Goal: Task Accomplishment & Management: Manage account settings

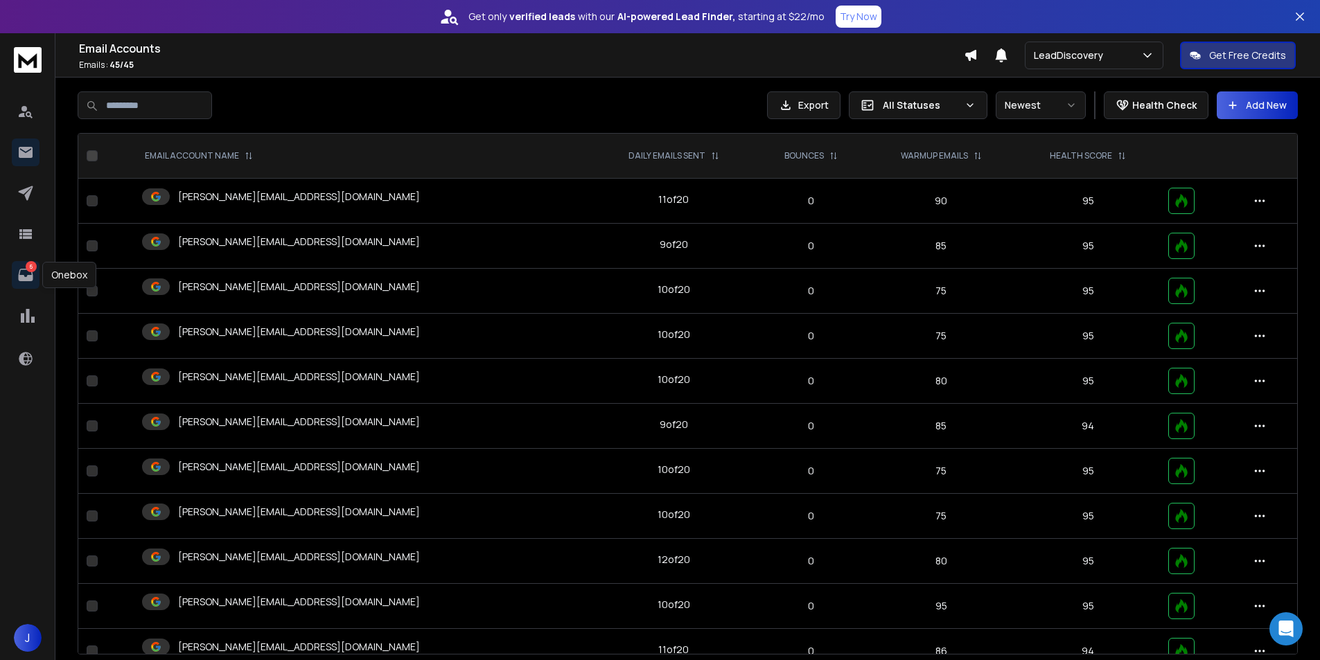
click at [32, 276] on icon at bounding box center [25, 275] width 15 height 12
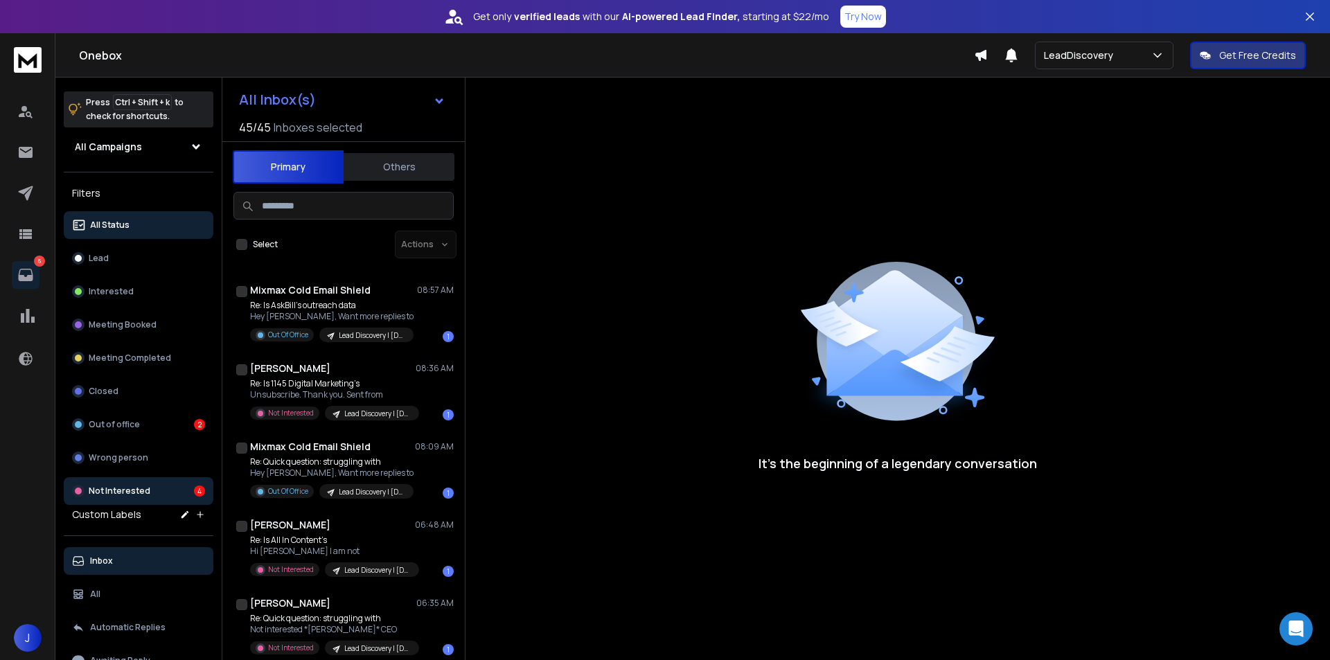
click at [148, 489] on button "Not Interested 4" at bounding box center [139, 491] width 150 height 28
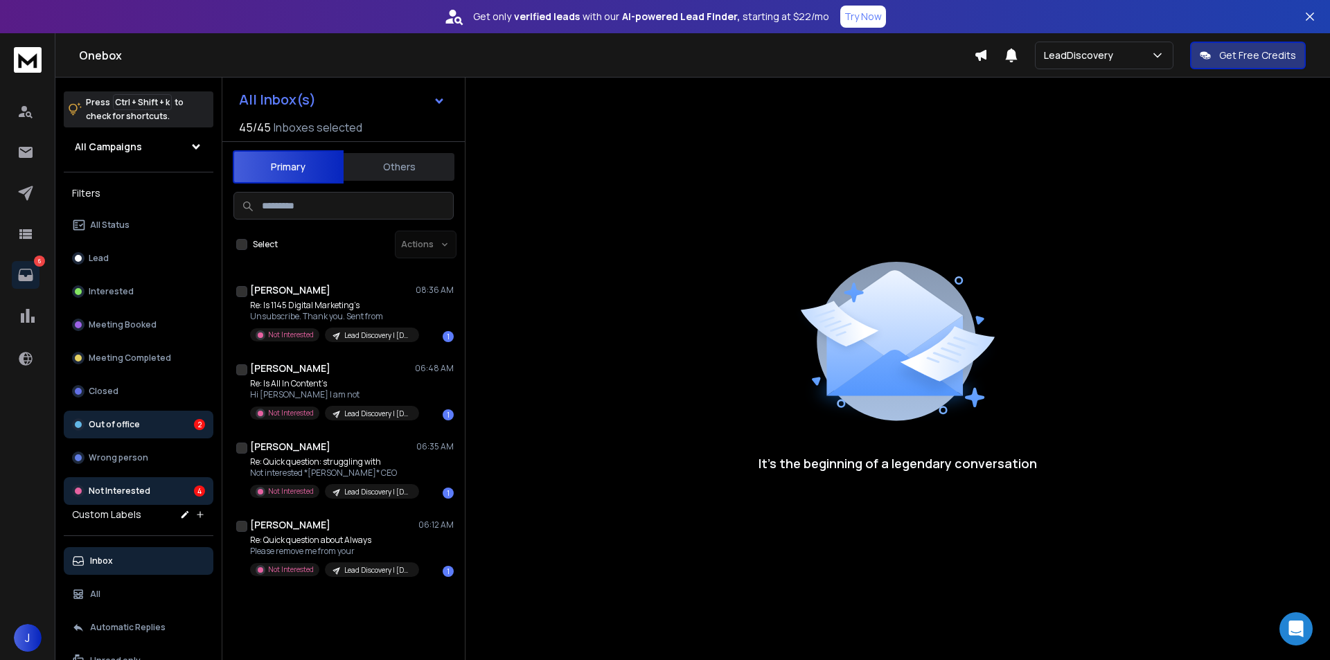
click at [136, 421] on p "Out of office" at bounding box center [114, 424] width 51 height 11
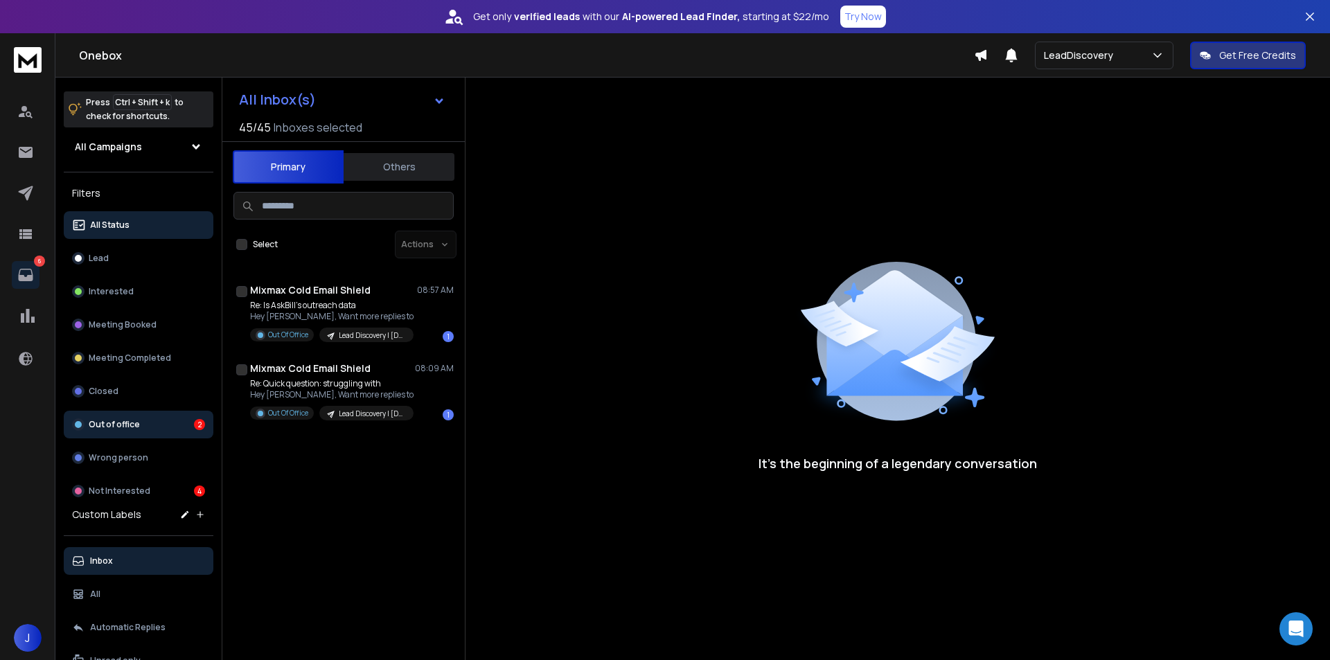
click at [107, 230] on p "All Status" at bounding box center [109, 225] width 39 height 11
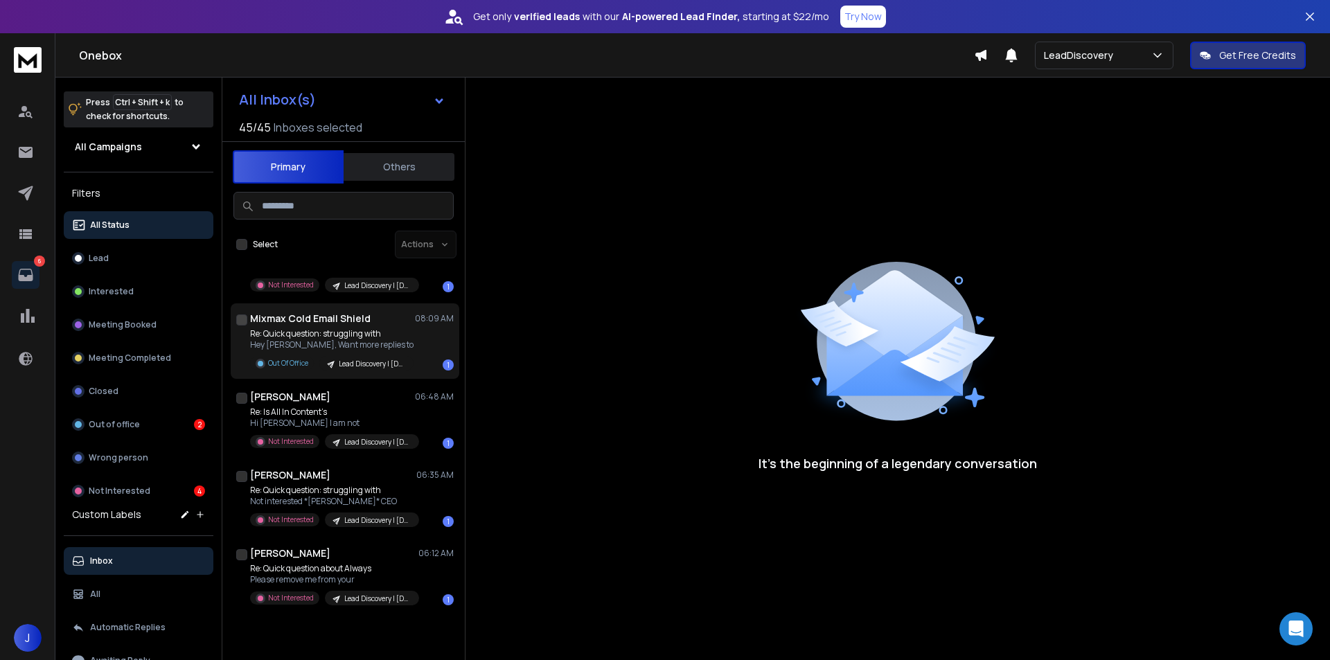
scroll to position [128, 0]
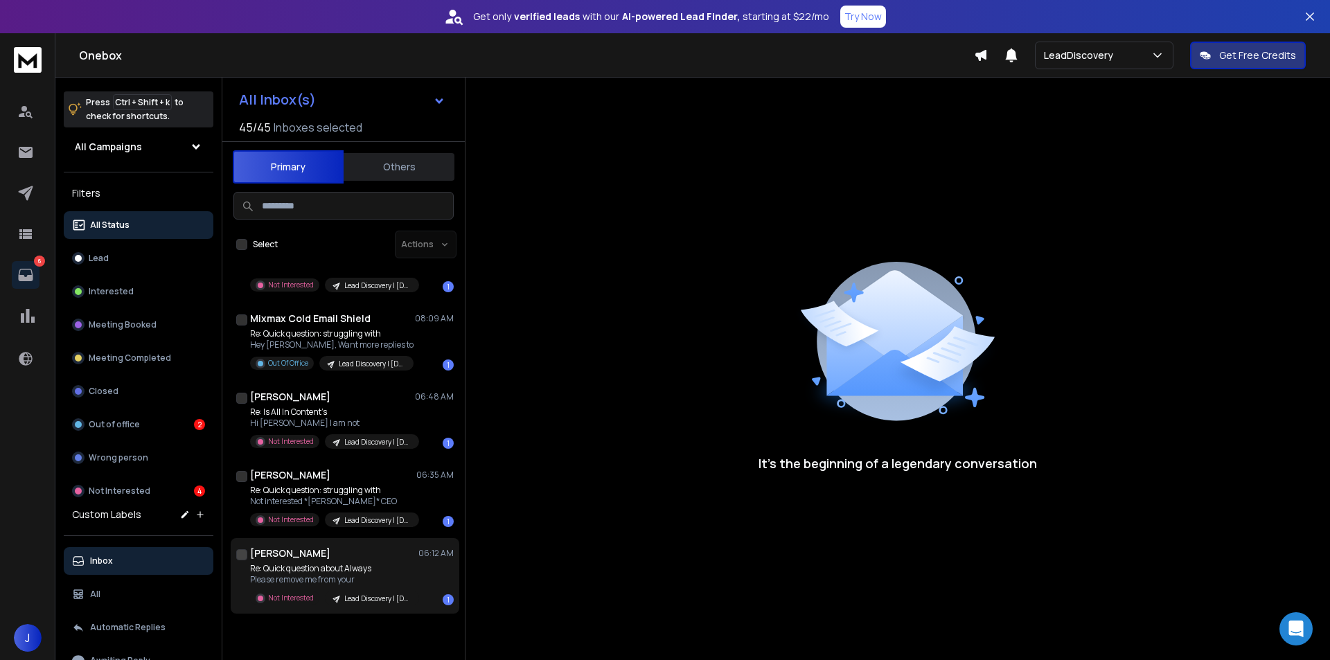
click at [354, 569] on p "Re: Quick question about Always" at bounding box center [333, 568] width 166 height 11
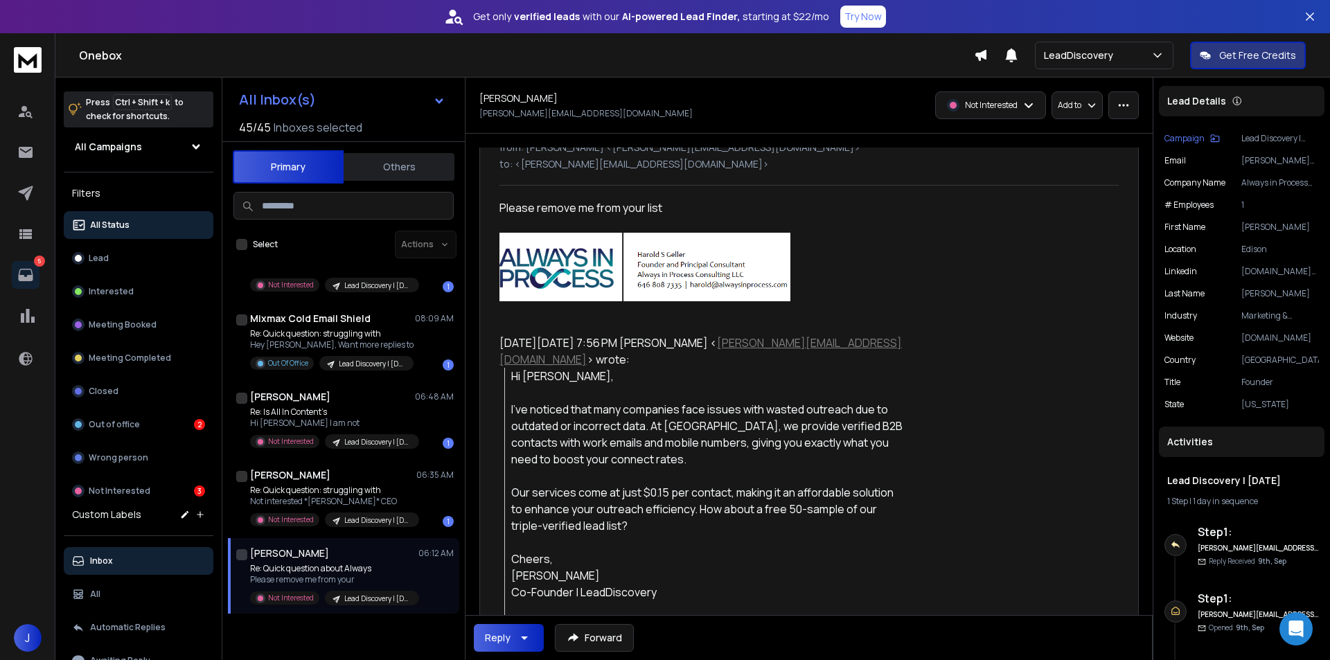
scroll to position [0, 0]
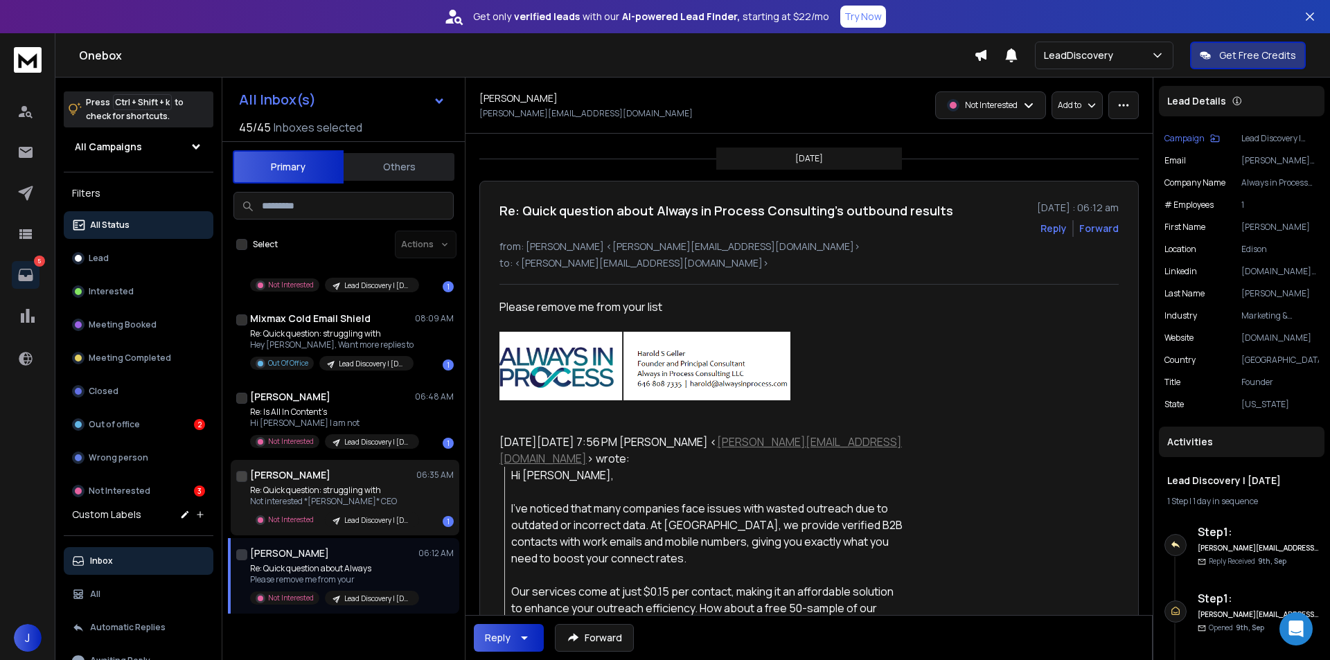
click at [347, 483] on div "[PERSON_NAME] 06:35 AM Re: Quick question: struggling with Not interested *[PER…" at bounding box center [352, 497] width 204 height 59
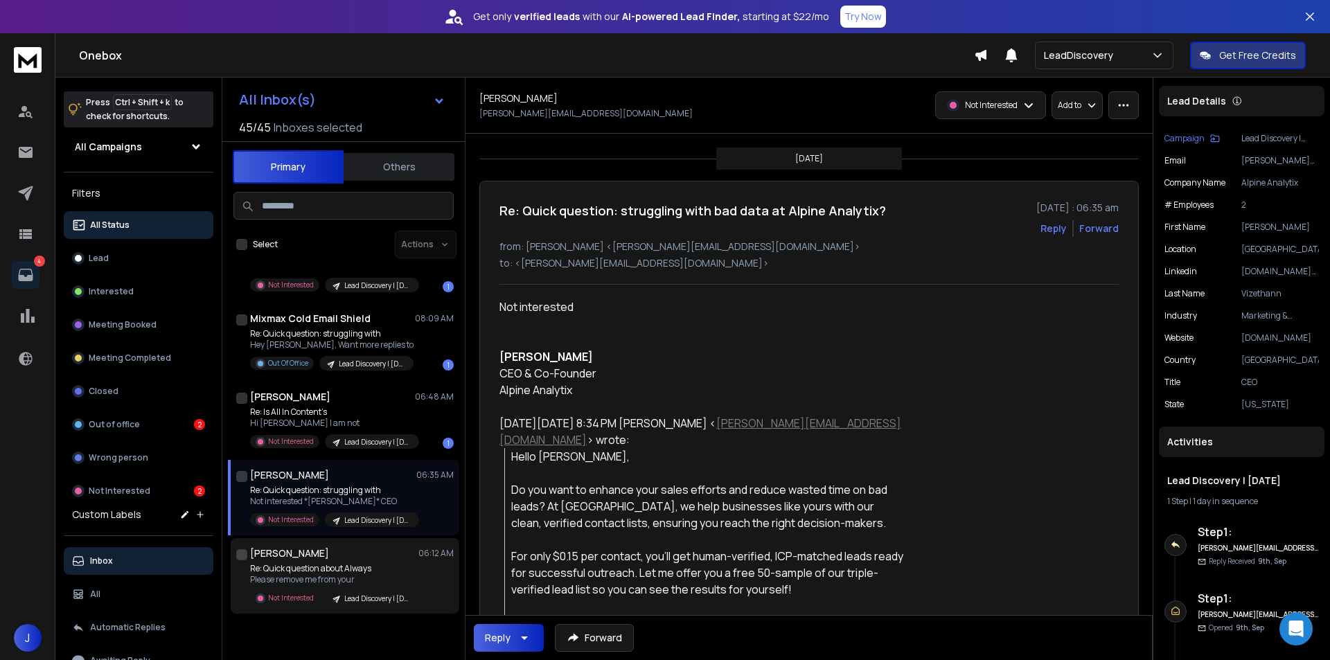
click at [301, 565] on p "Re: Quick question about Always" at bounding box center [333, 568] width 166 height 11
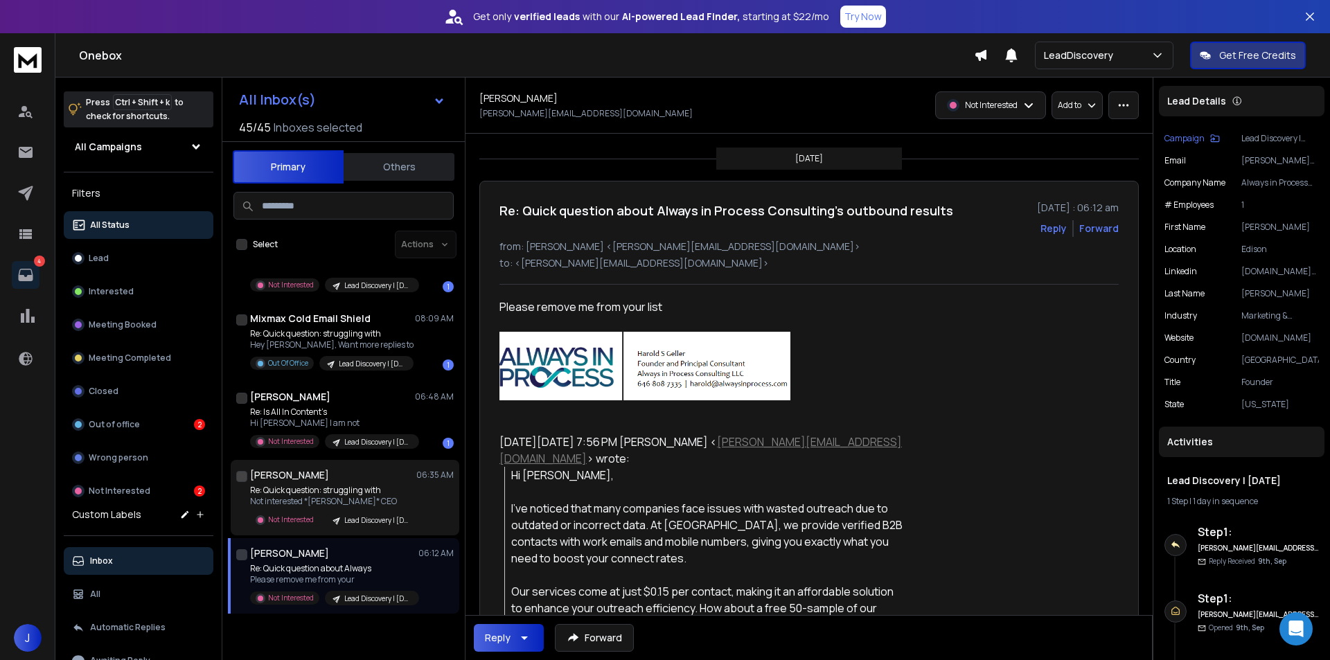
click at [312, 484] on div "[PERSON_NAME] 06:35 AM Re: Quick question: struggling with Not interested *[PER…" at bounding box center [352, 497] width 204 height 59
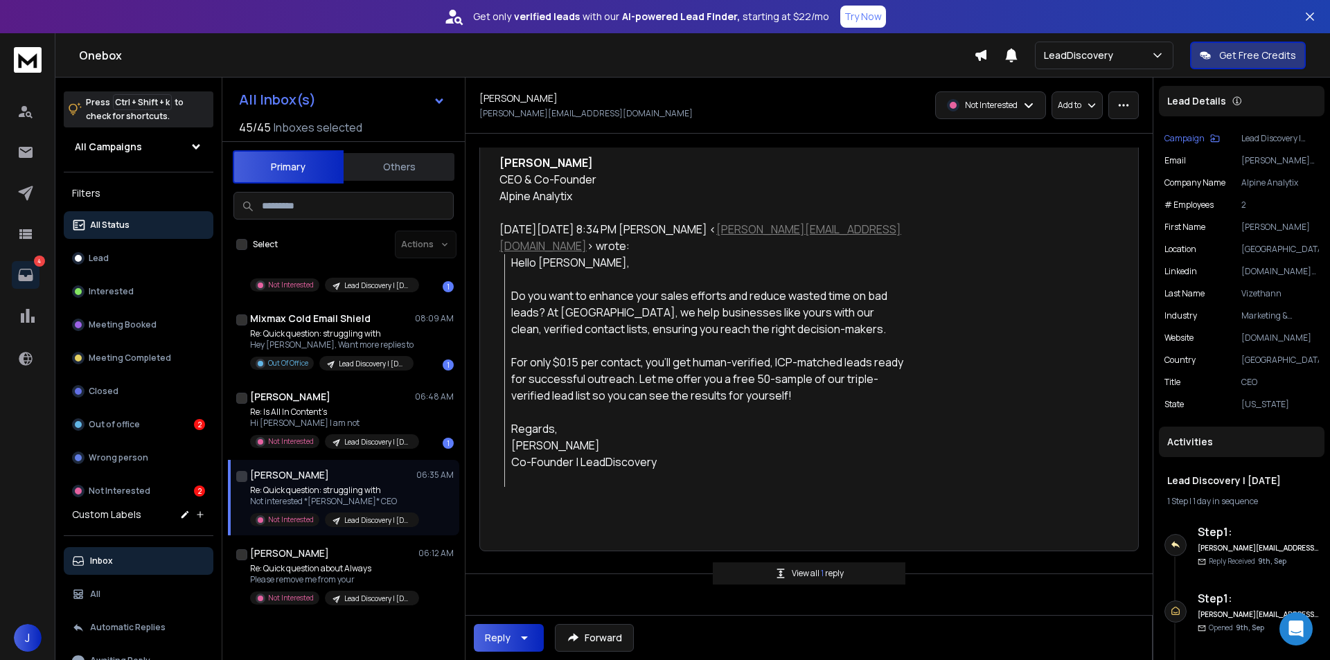
scroll to position [196, 0]
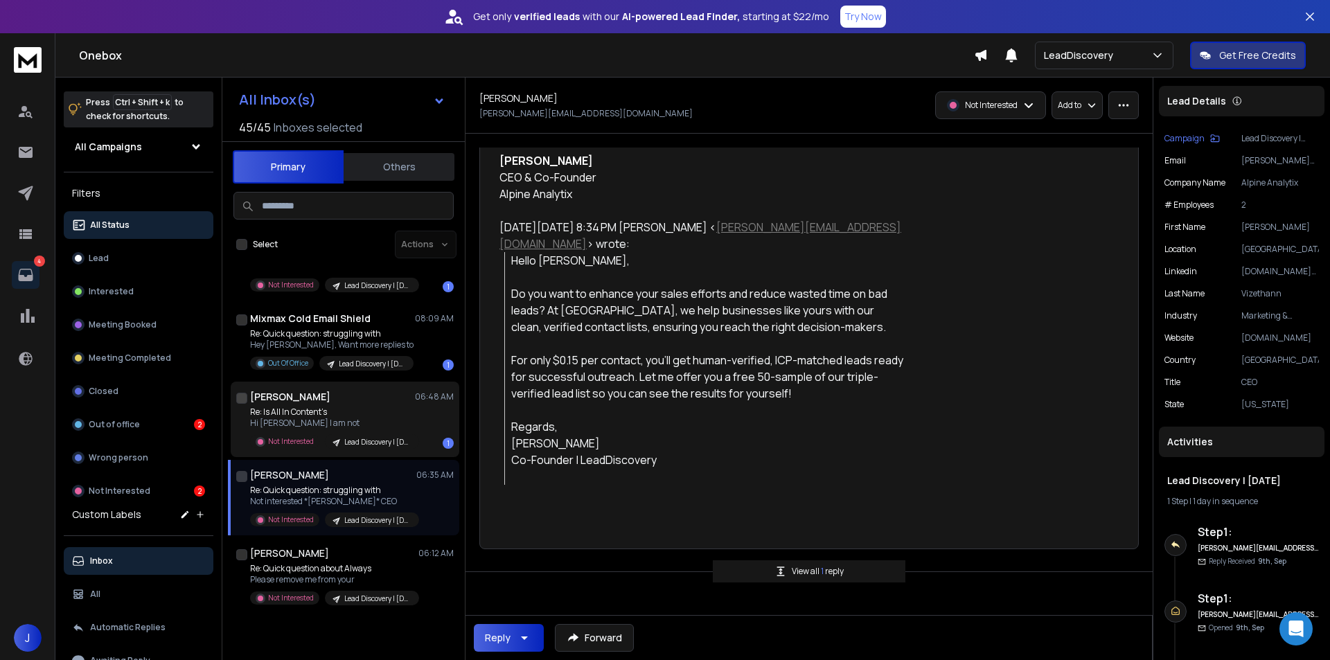
click at [380, 404] on div "[PERSON_NAME] 06:48 AM Re: Is All In Content’s Hi [PERSON_NAME] I am not Not In…" at bounding box center [352, 419] width 204 height 59
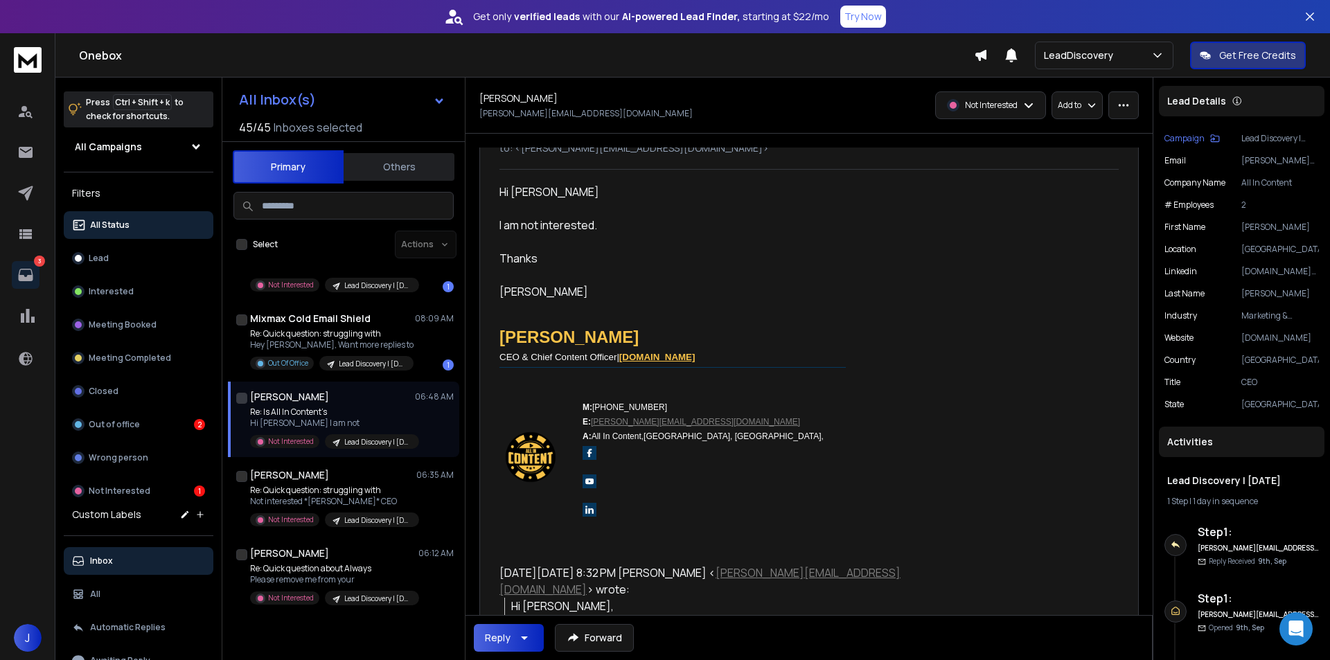
scroll to position [0, 0]
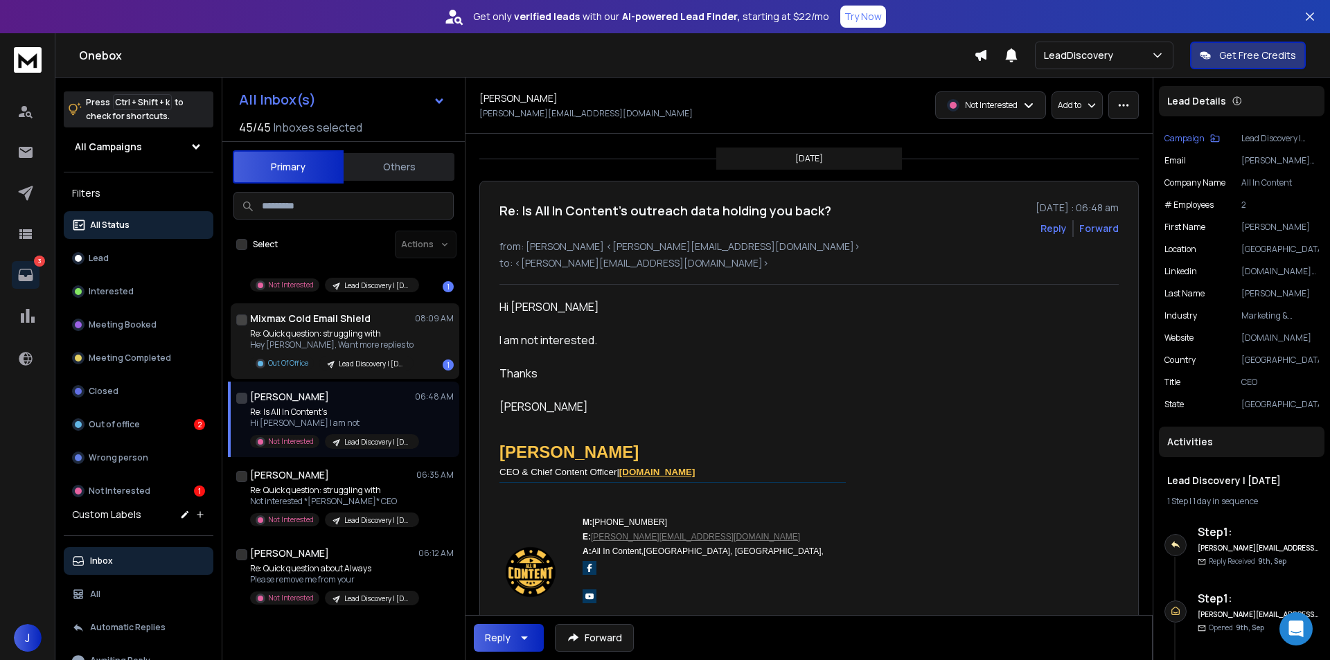
click at [371, 329] on p "Re: Quick question: struggling with" at bounding box center [332, 333] width 164 height 11
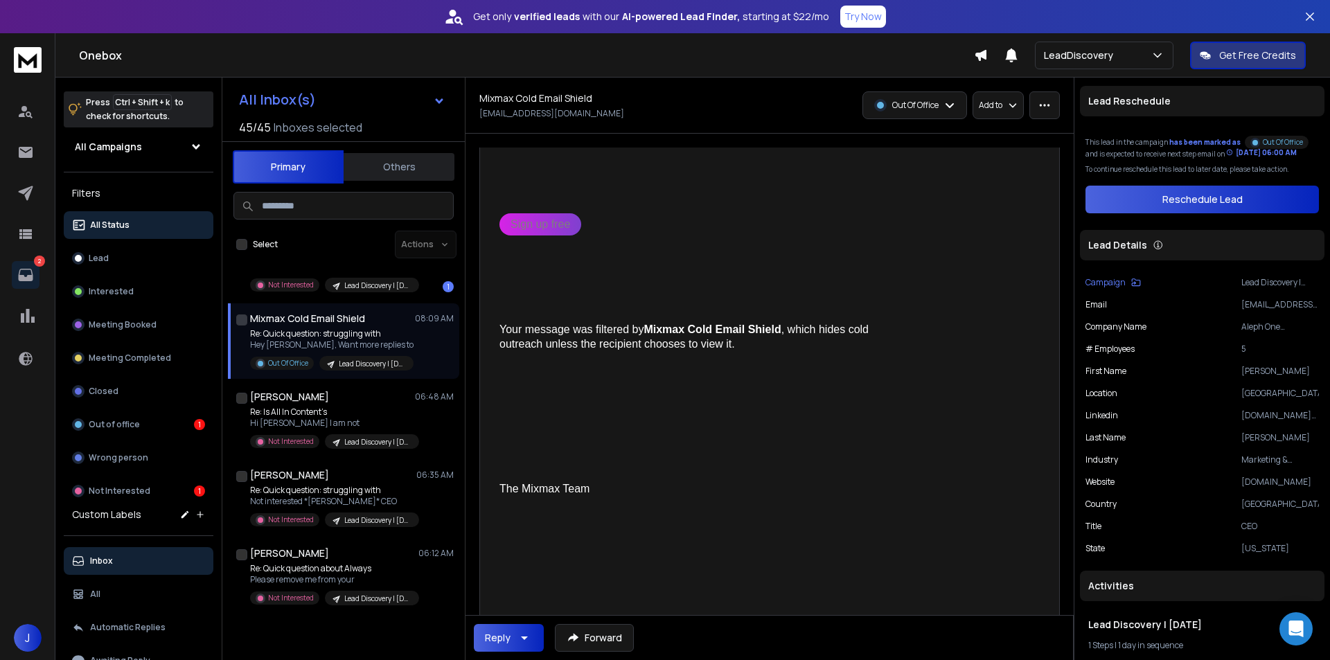
scroll to position [590, 0]
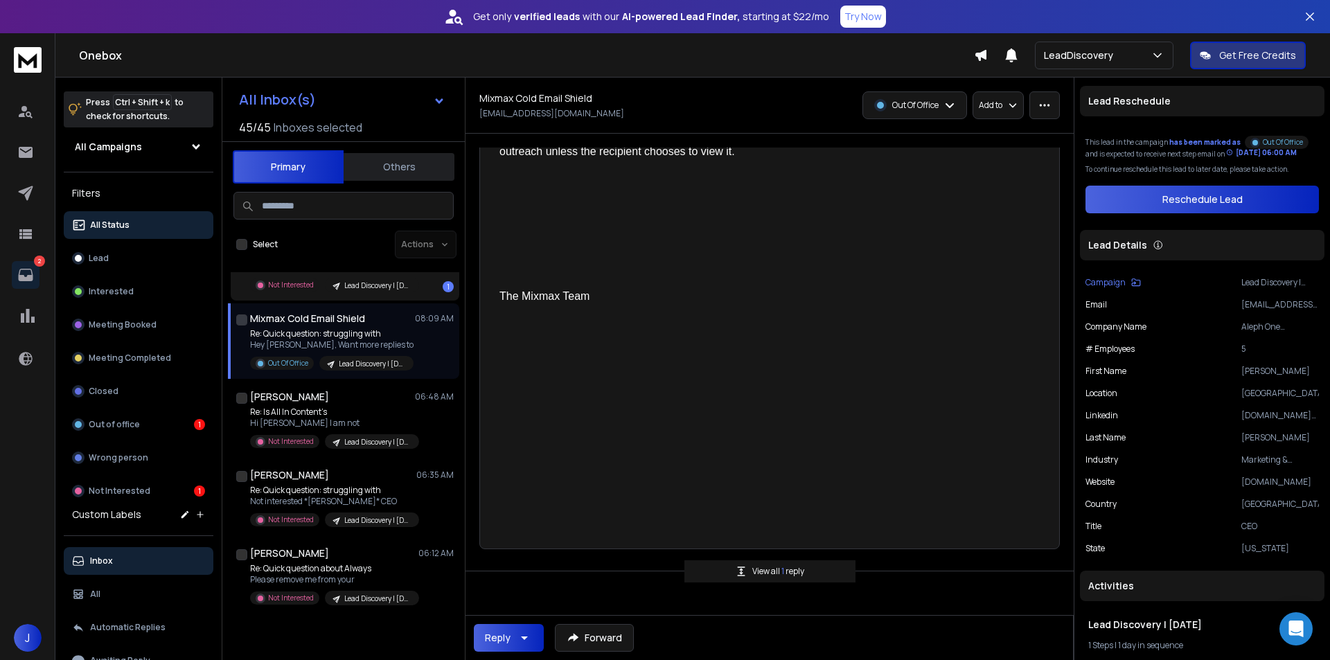
click at [356, 288] on p "Lead Discovery | [DATE]" at bounding box center [377, 286] width 67 height 10
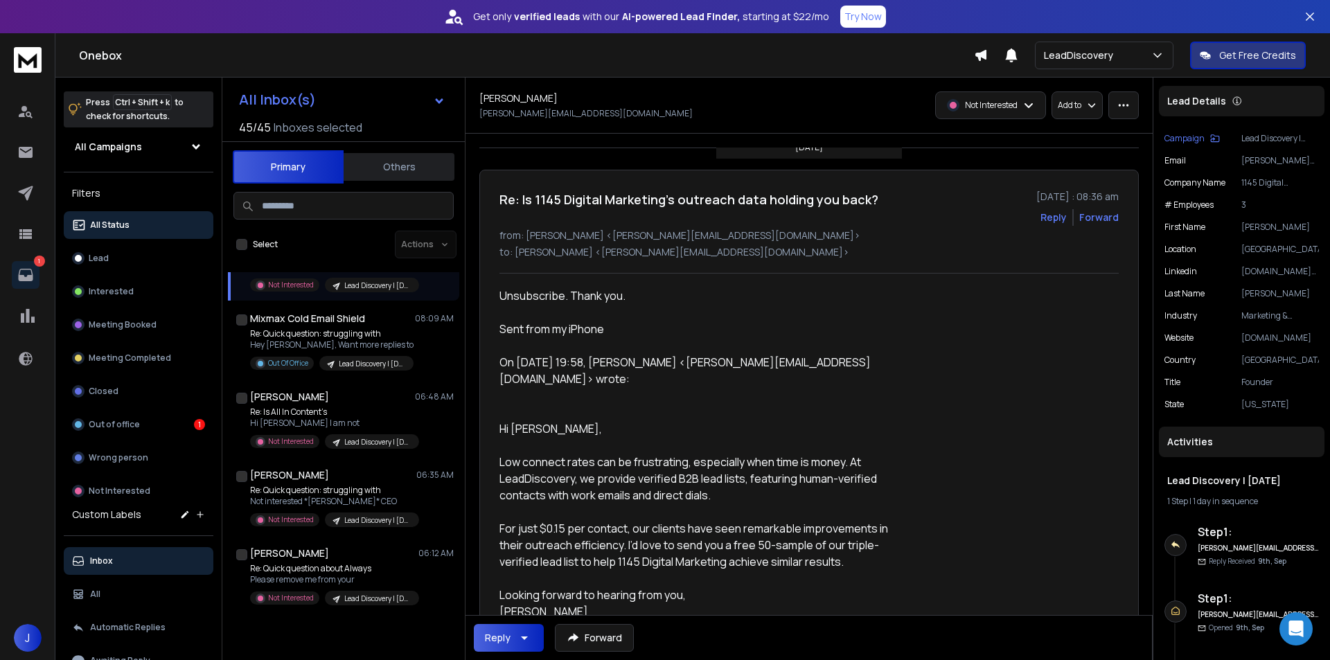
scroll to position [0, 0]
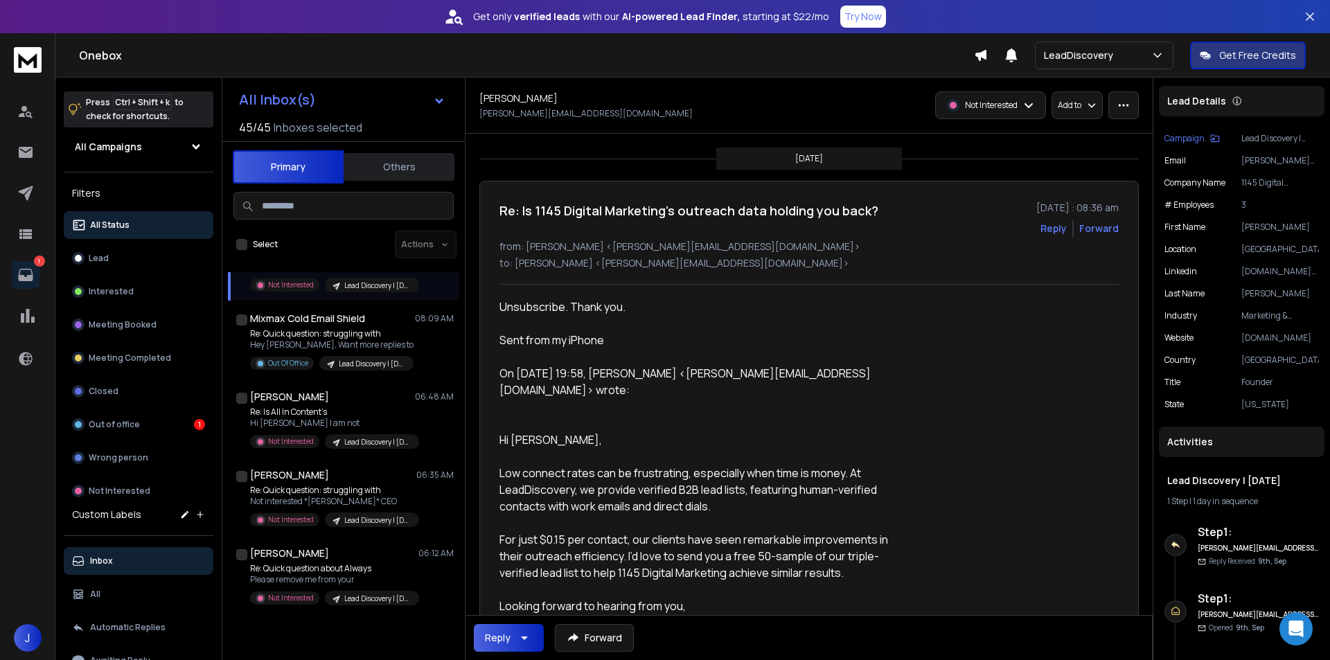
click at [117, 218] on button "All Status" at bounding box center [139, 225] width 150 height 28
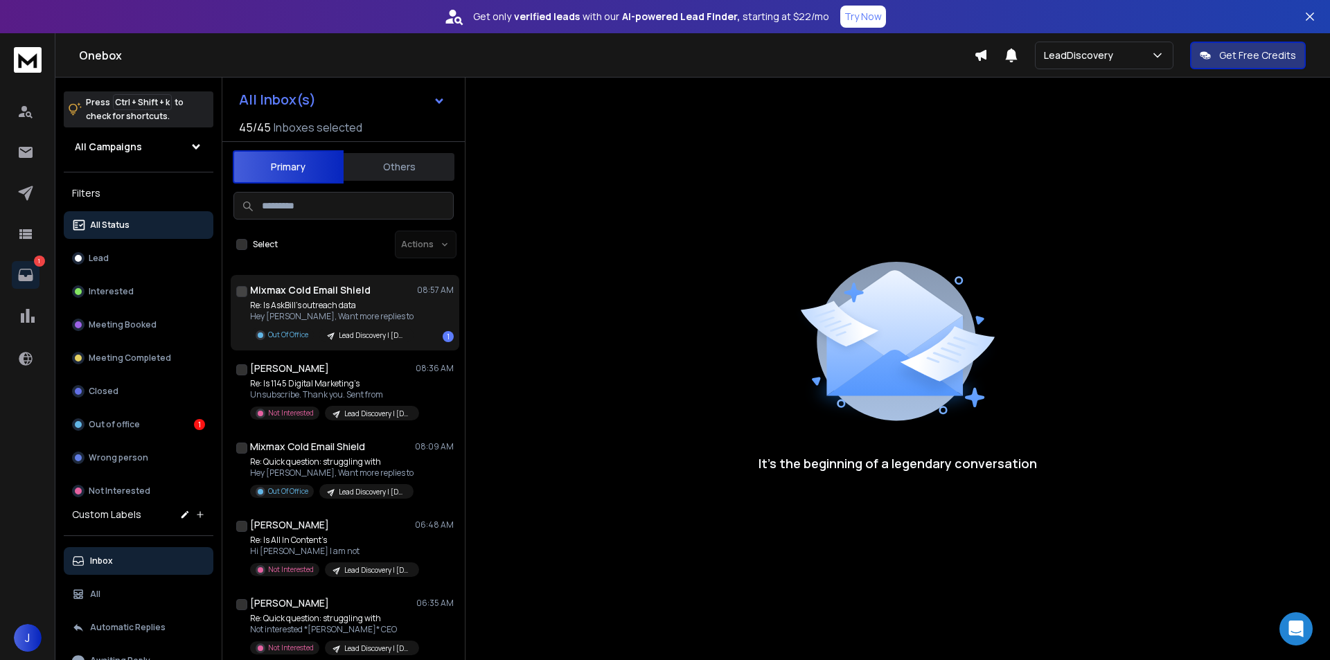
click at [401, 306] on p "Re: Is AskBill’s outreach data" at bounding box center [332, 305] width 164 height 11
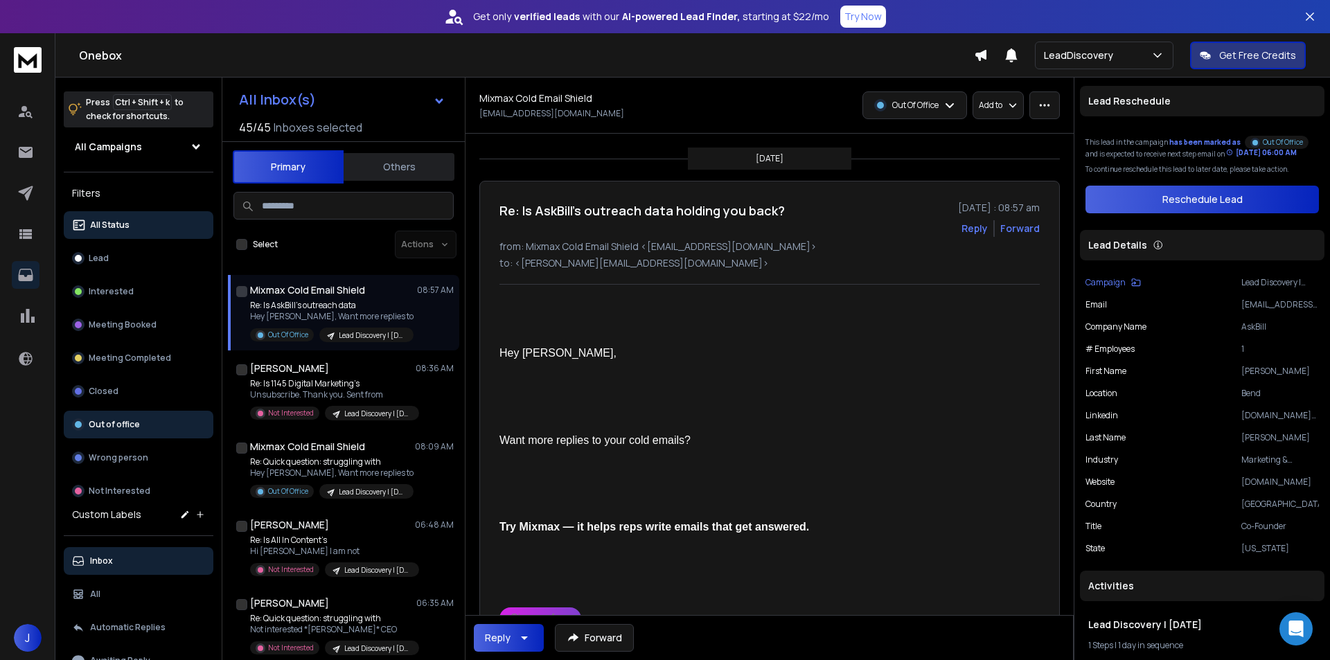
click at [121, 427] on p "Out of office" at bounding box center [114, 424] width 51 height 11
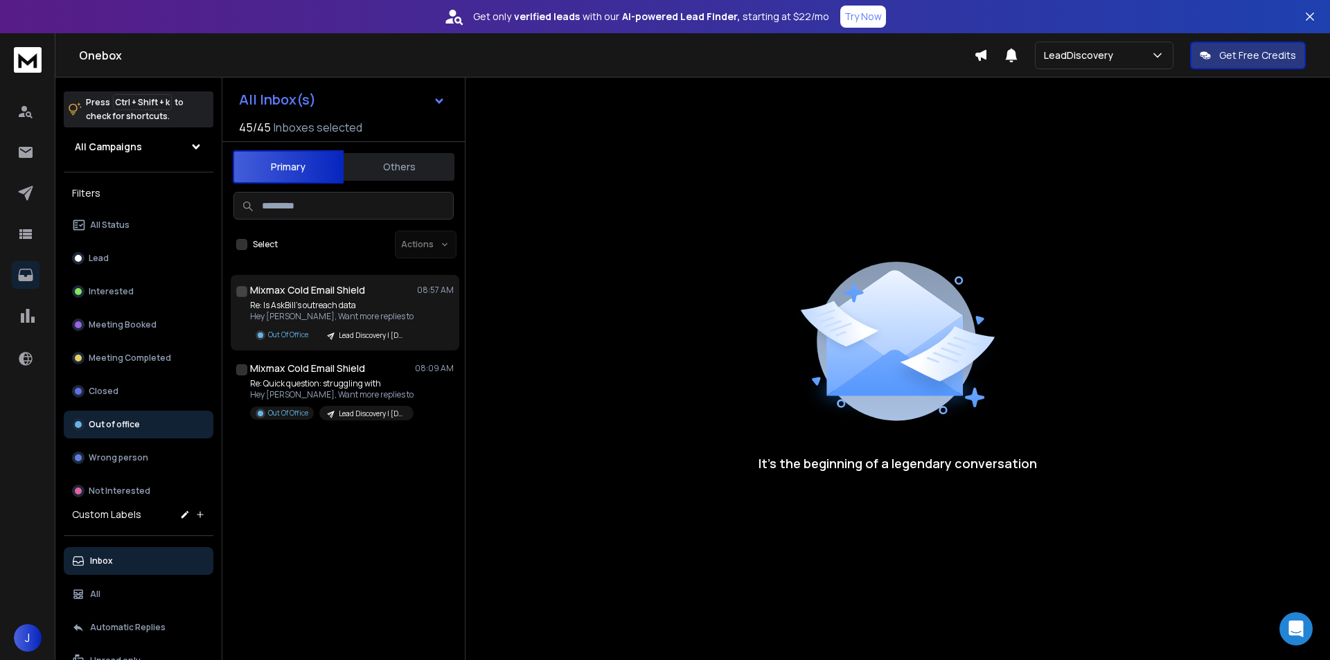
click at [342, 302] on p "Re: Is AskBill’s outreach data" at bounding box center [332, 305] width 164 height 11
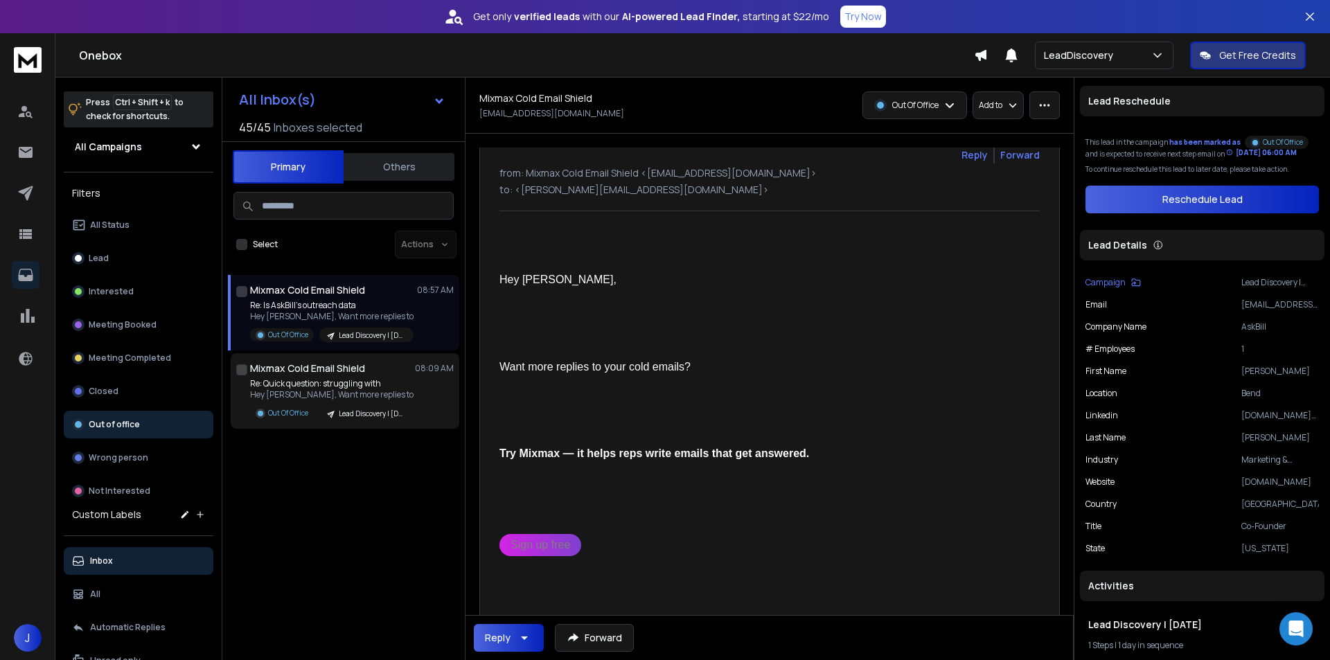
scroll to position [69, 0]
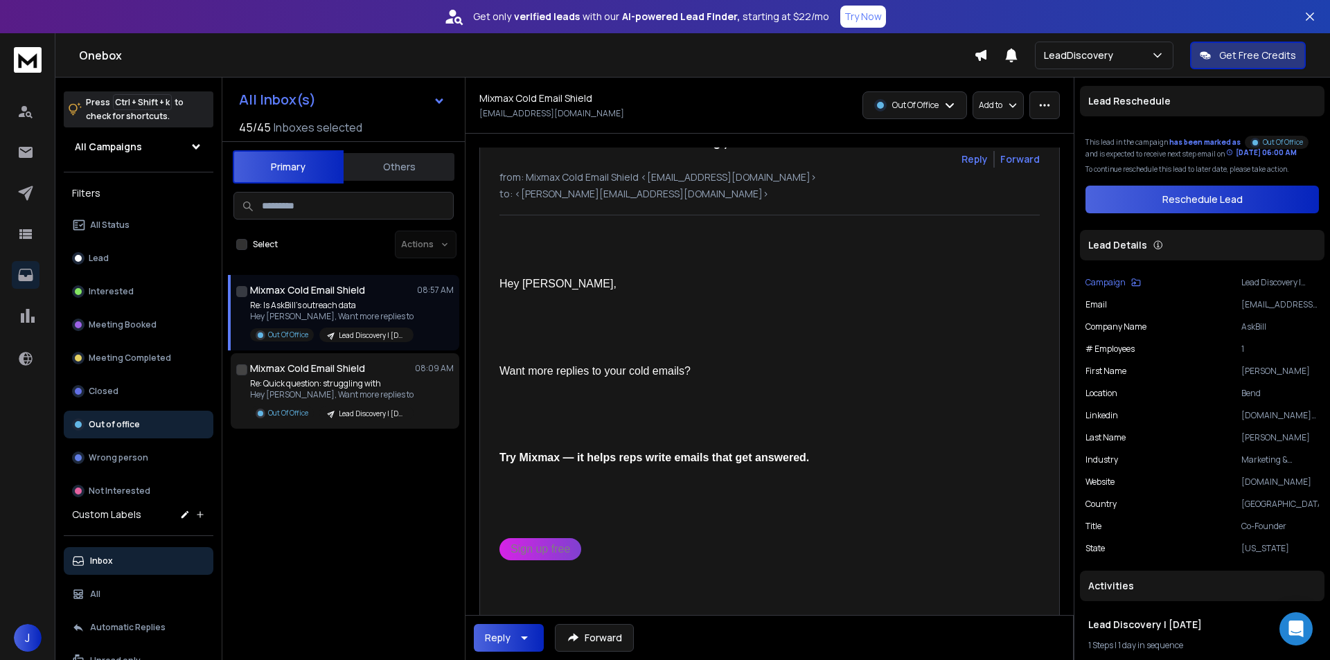
click at [359, 379] on p "Re: Quick question: struggling with" at bounding box center [332, 383] width 164 height 11
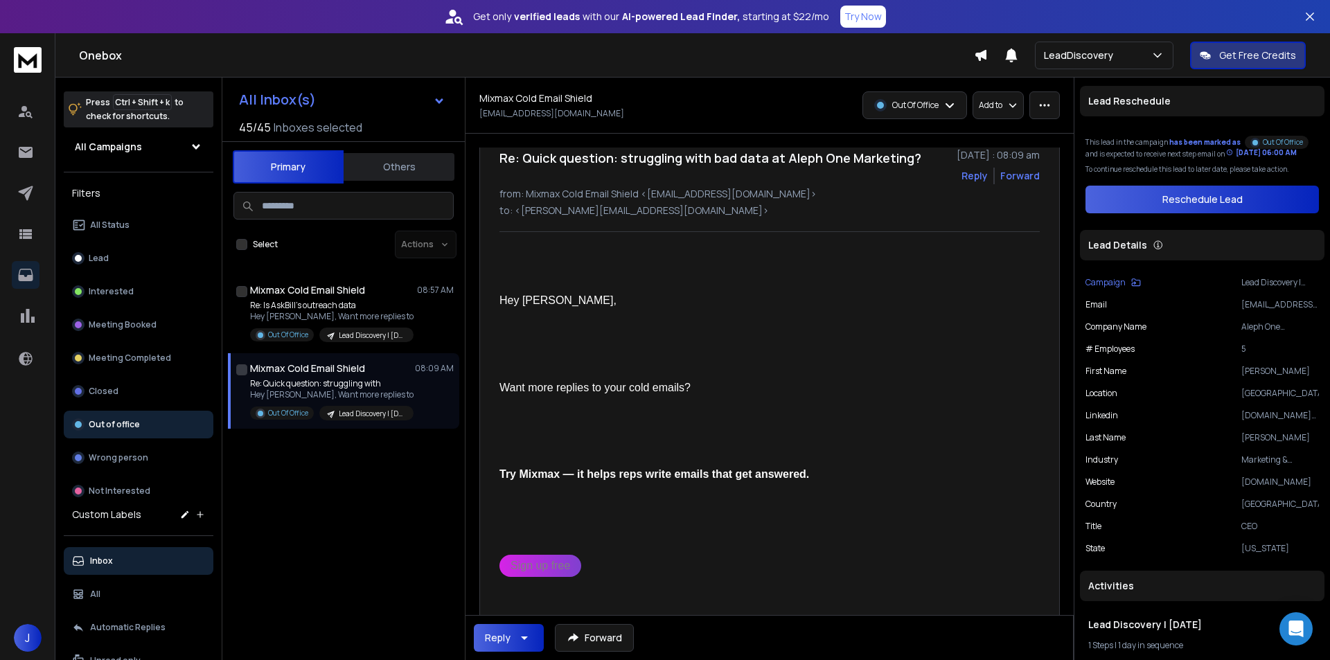
scroll to position [0, 0]
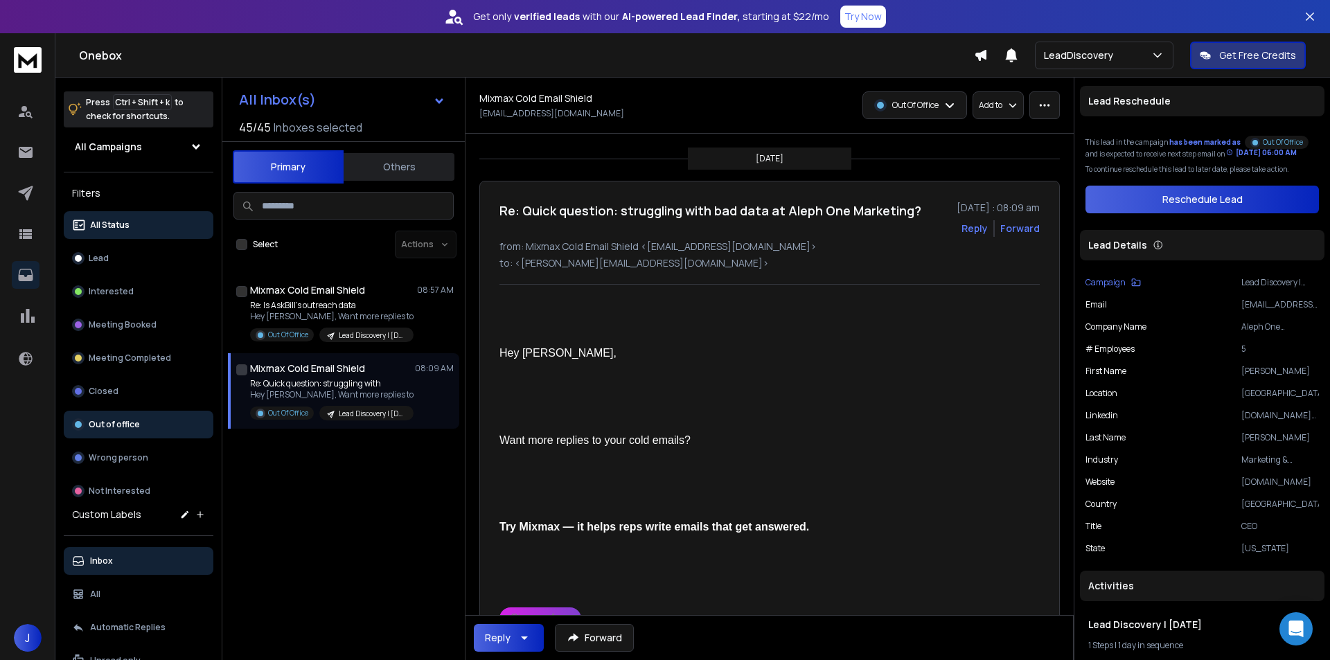
click at [78, 214] on button "All Status" at bounding box center [139, 225] width 150 height 28
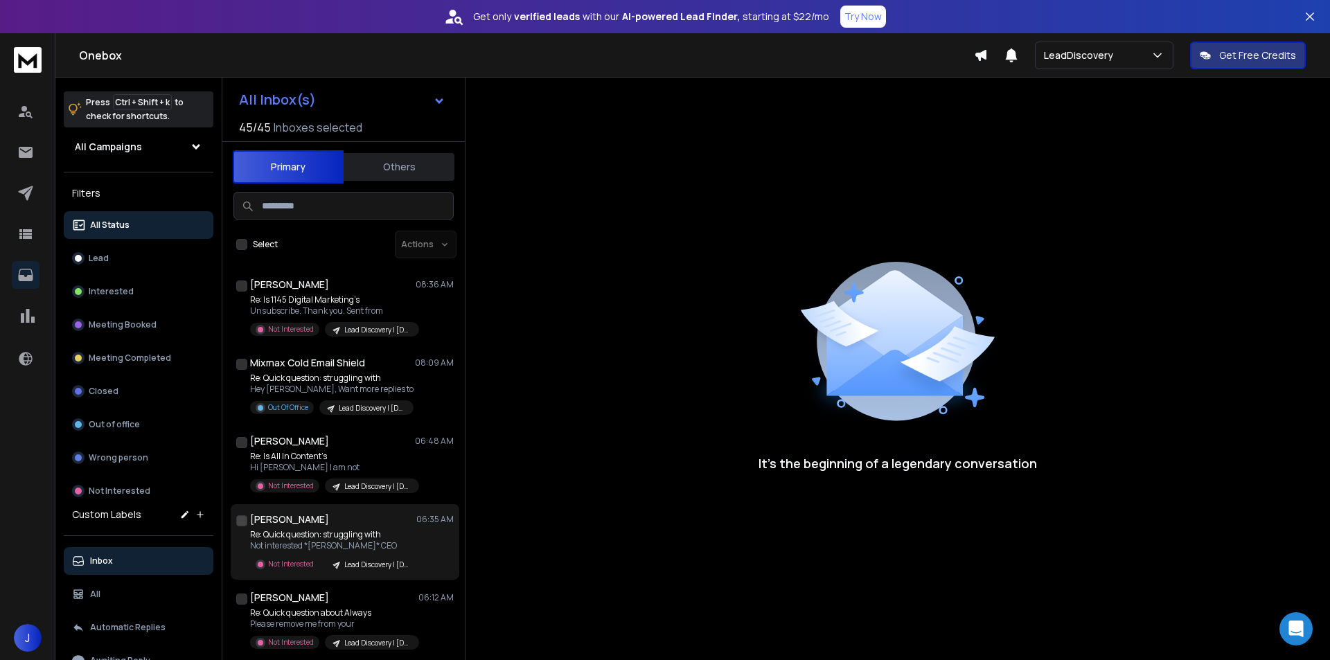
scroll to position [59, 0]
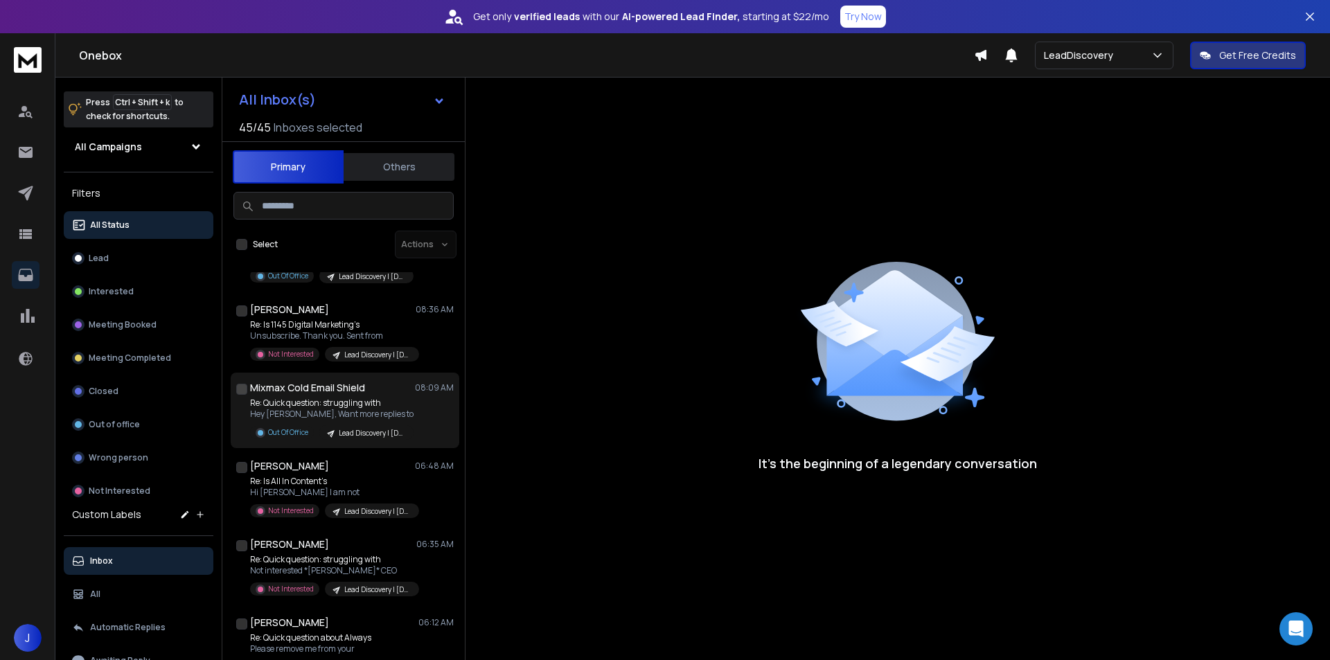
click at [386, 414] on p "Hey [PERSON_NAME], Want more replies to" at bounding box center [332, 414] width 164 height 11
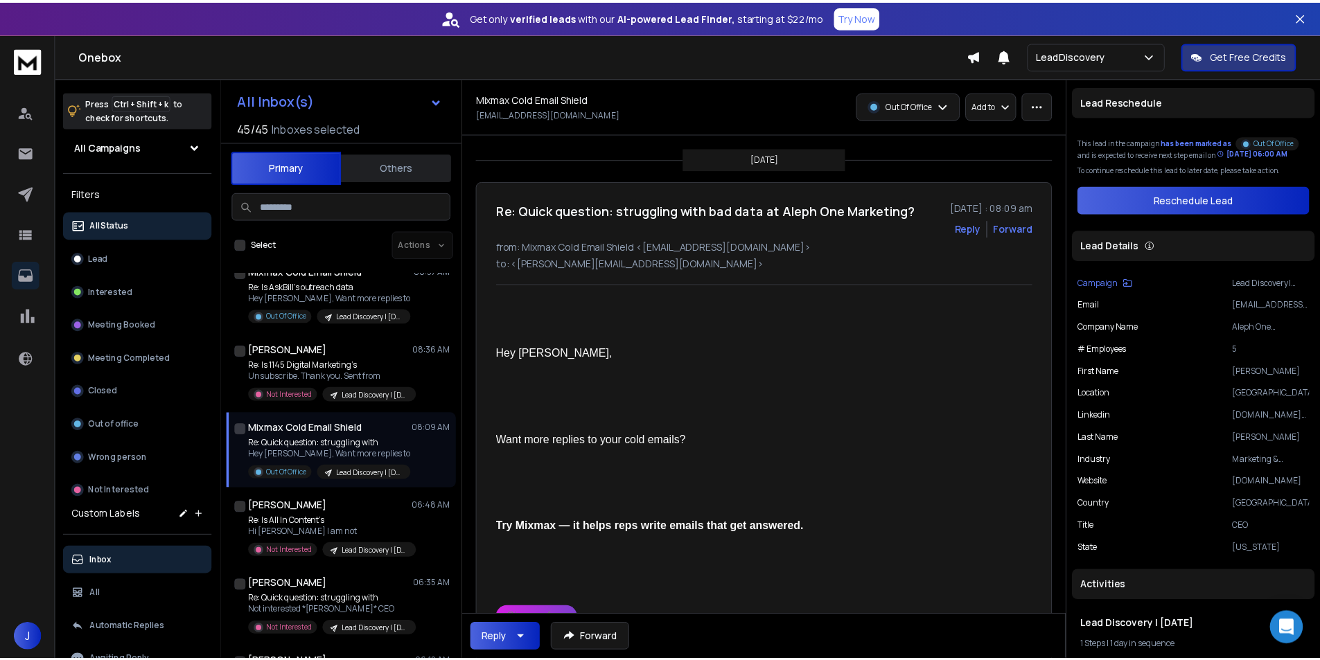
scroll to position [0, 0]
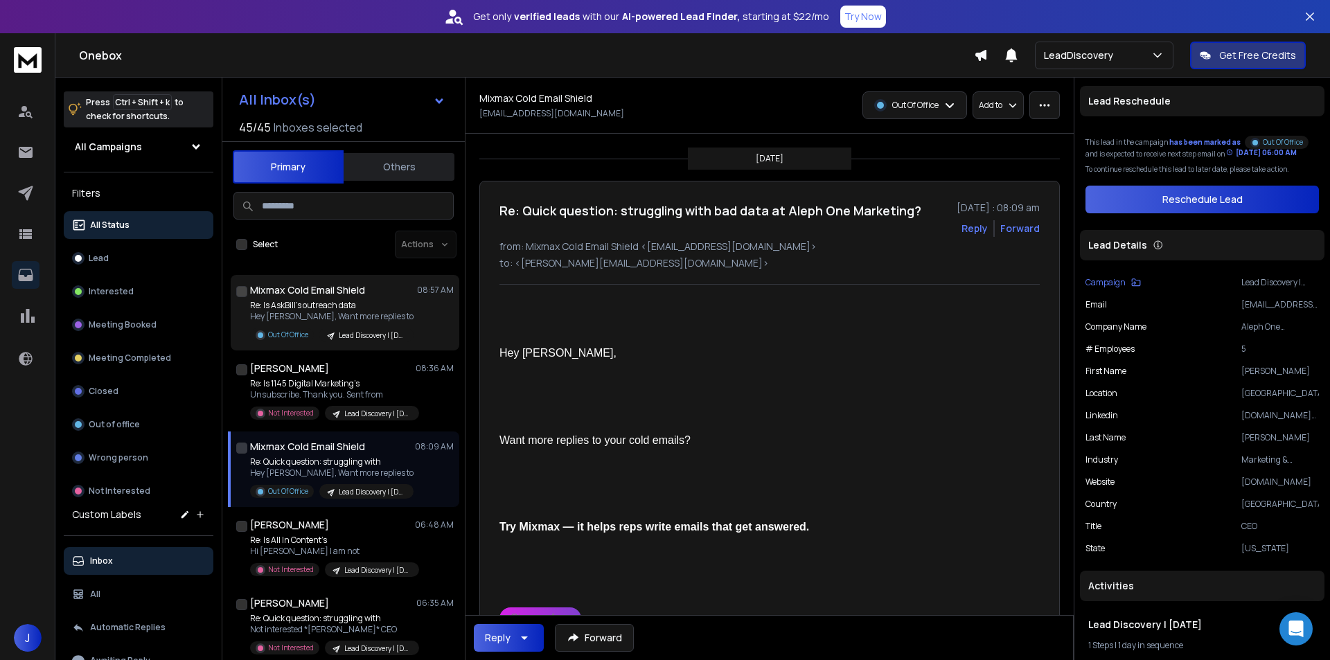
click at [321, 285] on h1 "Mixmax Cold Email Shield" at bounding box center [307, 290] width 115 height 14
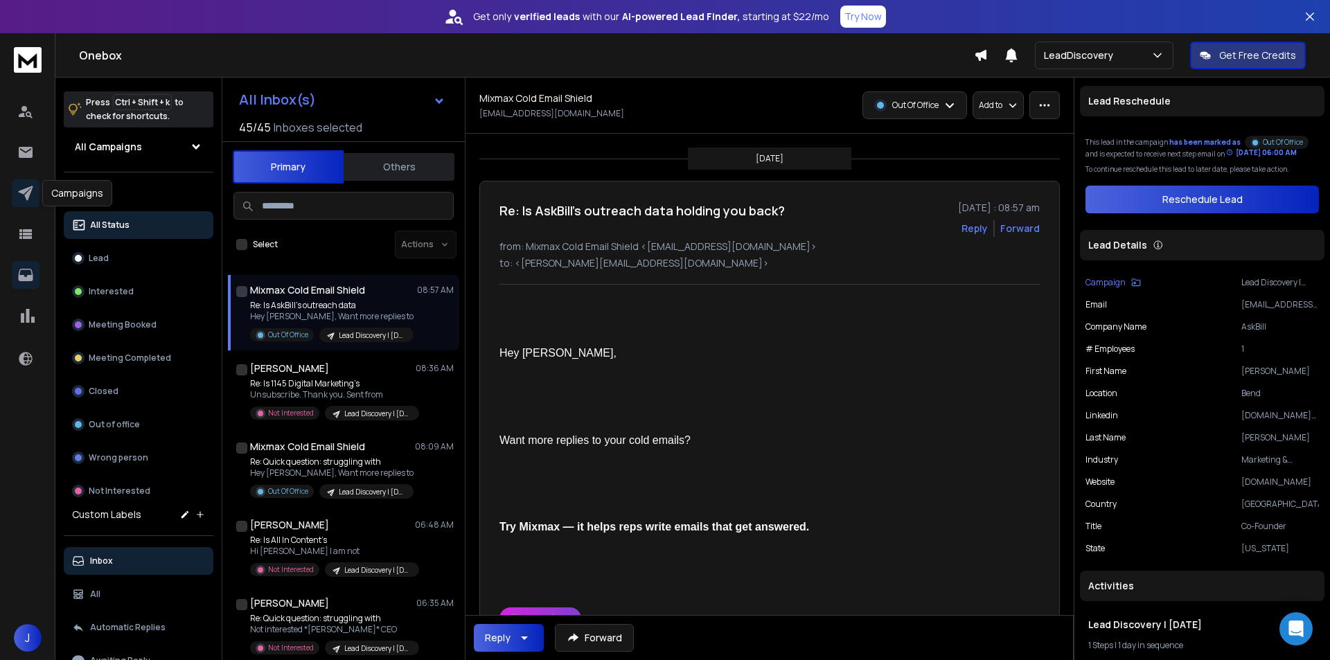
click at [25, 195] on icon at bounding box center [25, 193] width 15 height 15
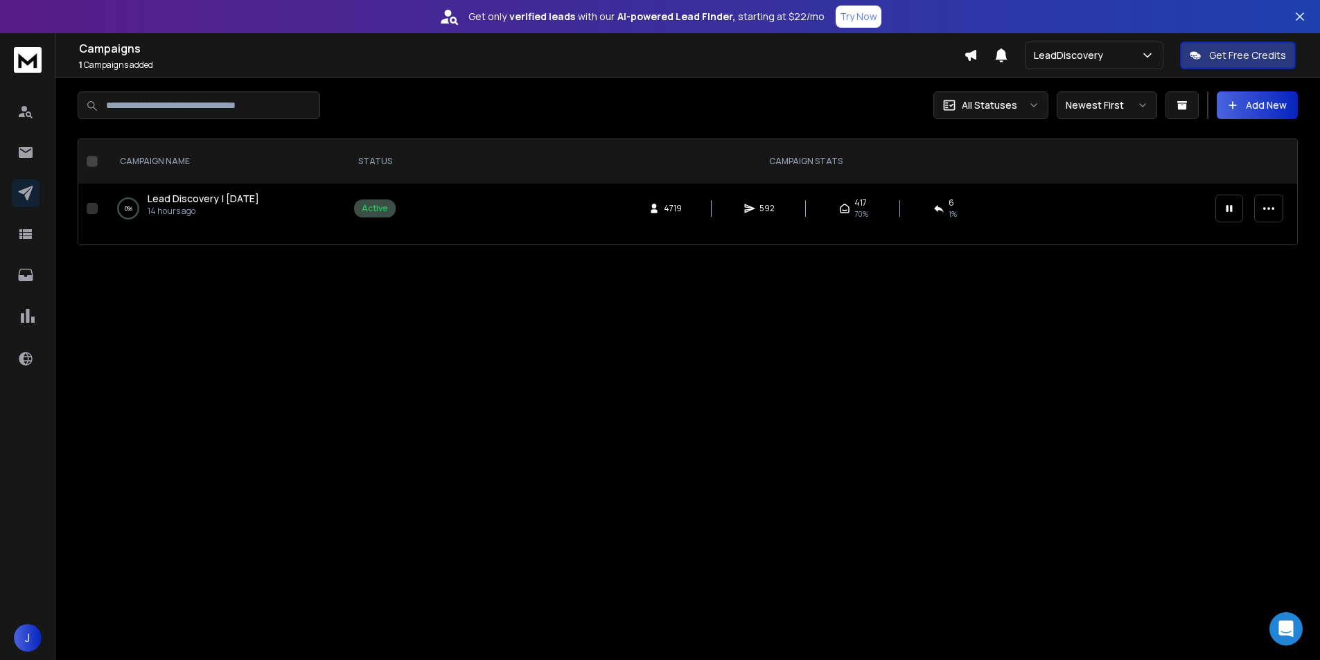
click at [218, 206] on p "14 hours ago" at bounding box center [204, 211] width 112 height 11
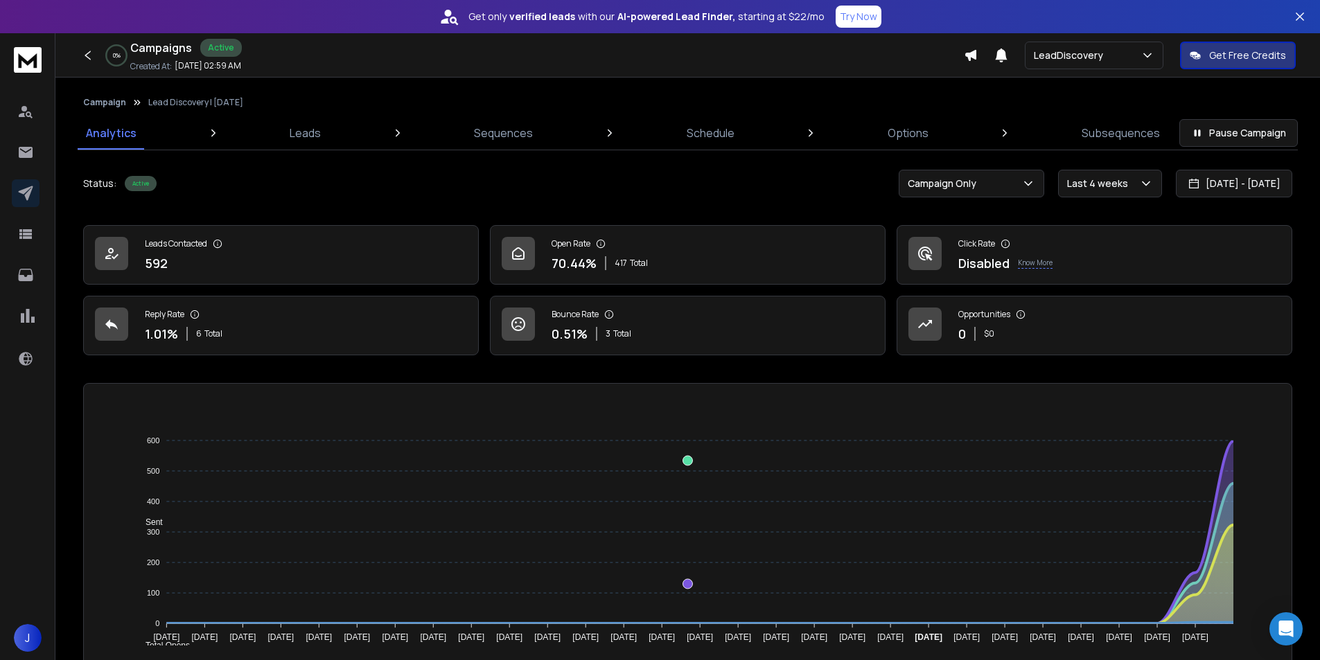
click at [333, 132] on div "Analytics Leads Sequences Schedule Options Subsequences" at bounding box center [623, 132] width 1091 height 33
click at [320, 133] on p "Leads" at bounding box center [305, 133] width 31 height 17
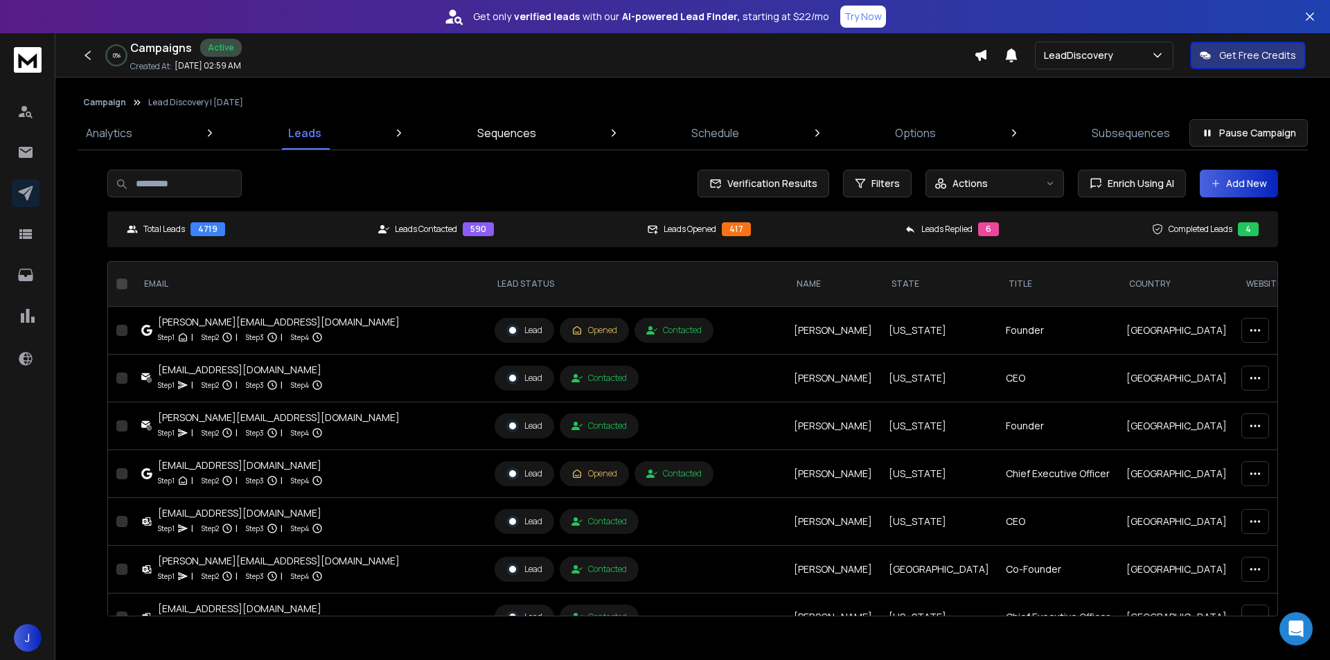
click at [505, 134] on p "Sequences" at bounding box center [506, 133] width 59 height 17
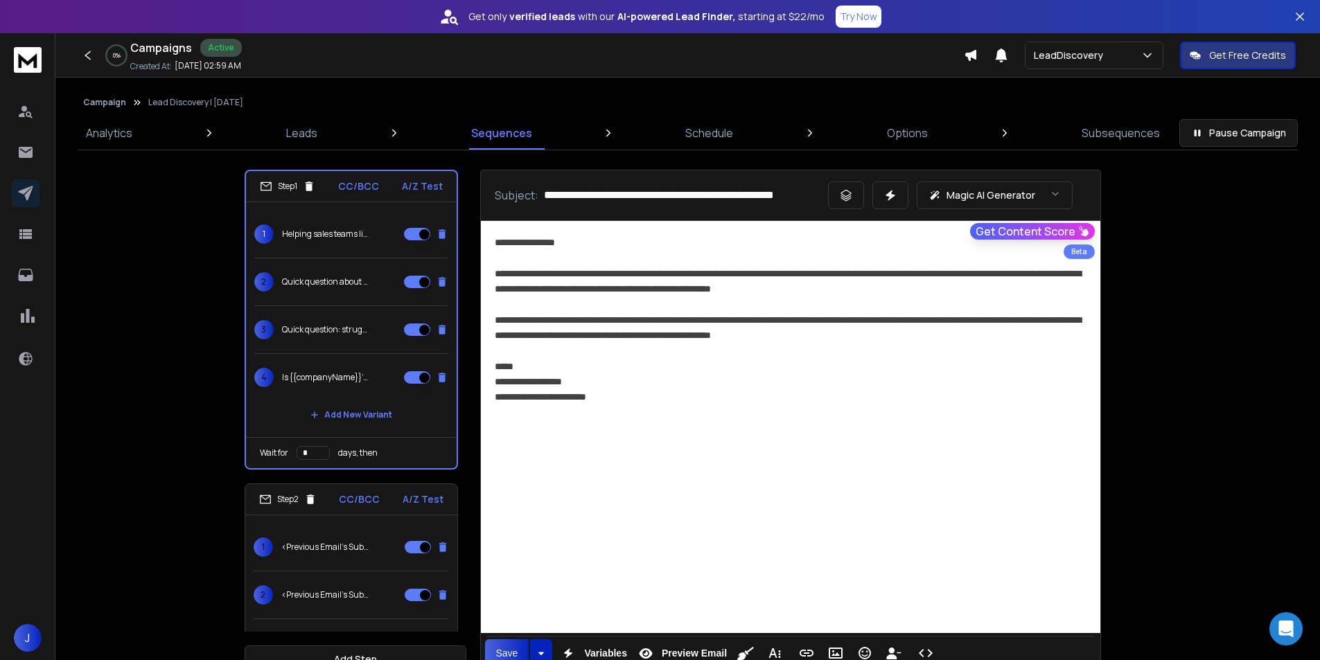
click at [320, 236] on p "Helping sales teams like {{companyName}} connect faster" at bounding box center [326, 234] width 89 height 11
click at [308, 279] on p "Quick question about {{companyName}}’s outbound results" at bounding box center [326, 281] width 89 height 11
click at [315, 238] on p "Helping sales teams like {{companyName}} connect faster" at bounding box center [326, 234] width 89 height 11
click at [317, 285] on p "Quick question about {{companyName}}’s outbound results" at bounding box center [326, 281] width 89 height 11
click at [296, 334] on p "Quick question: struggling with bad data at {{companyName}}?" at bounding box center [326, 329] width 89 height 11
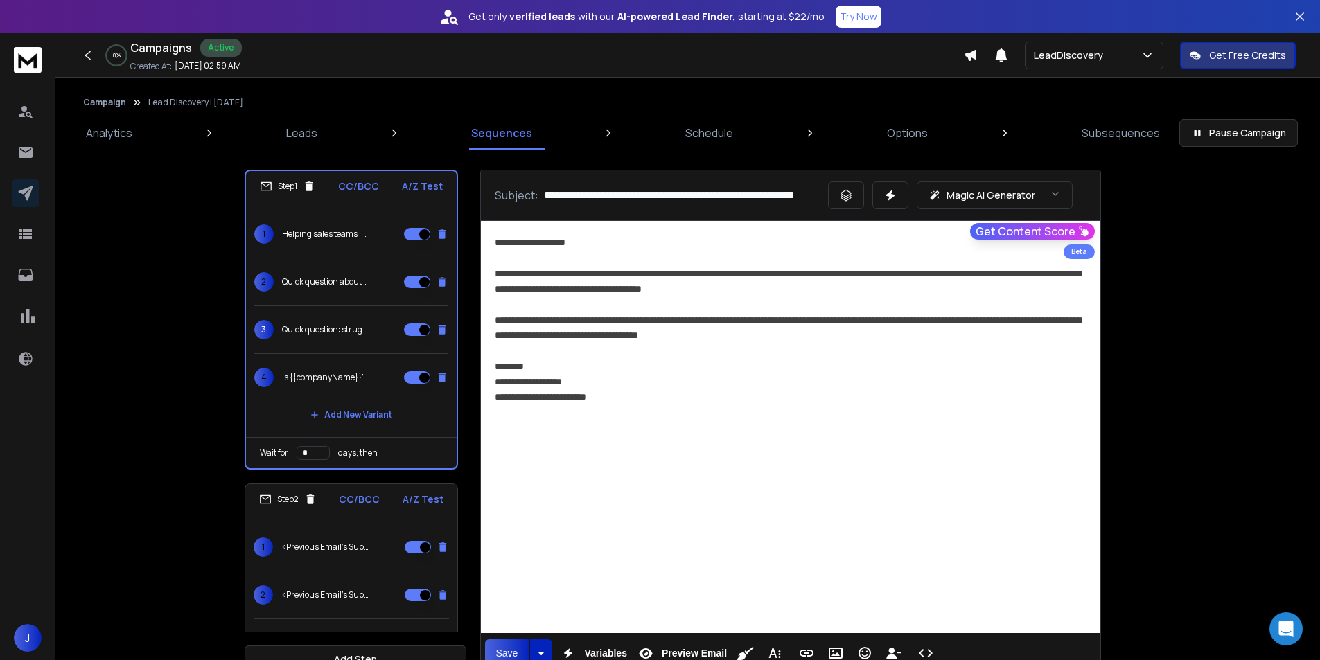
click at [303, 380] on p "Is {{companyName}}’s outreach data holding you back?" at bounding box center [326, 377] width 89 height 11
type input "**********"
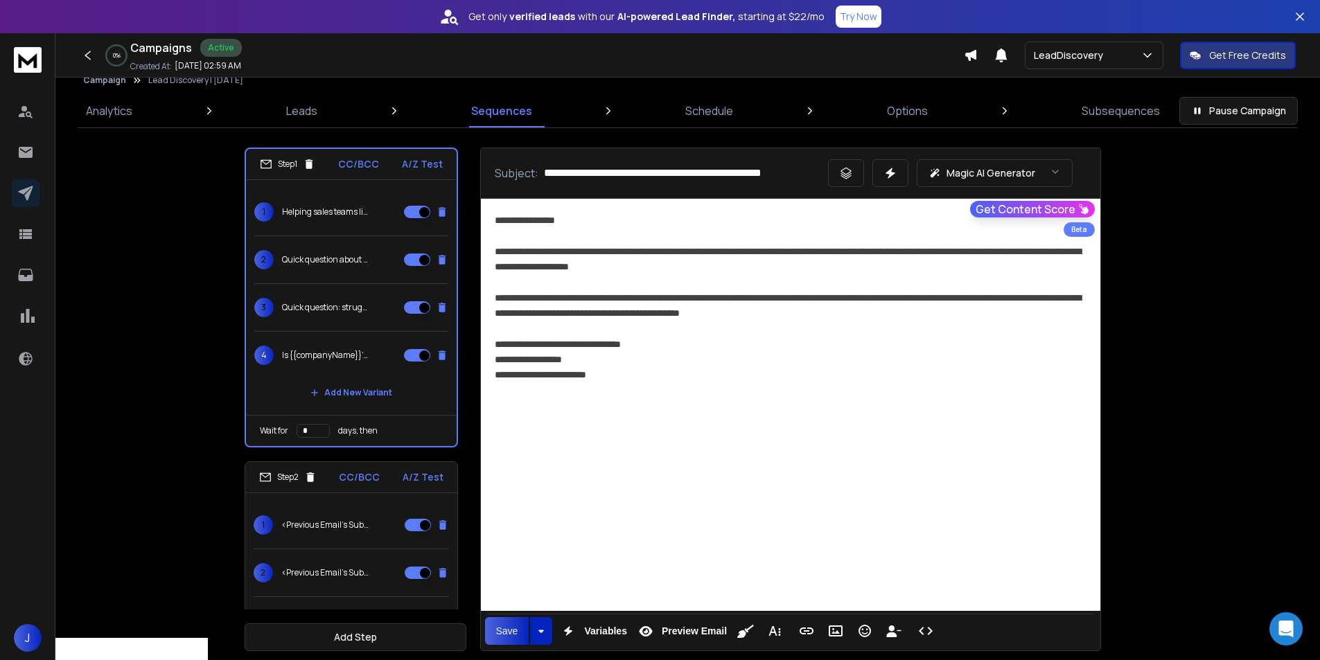
scroll to position [33, 0]
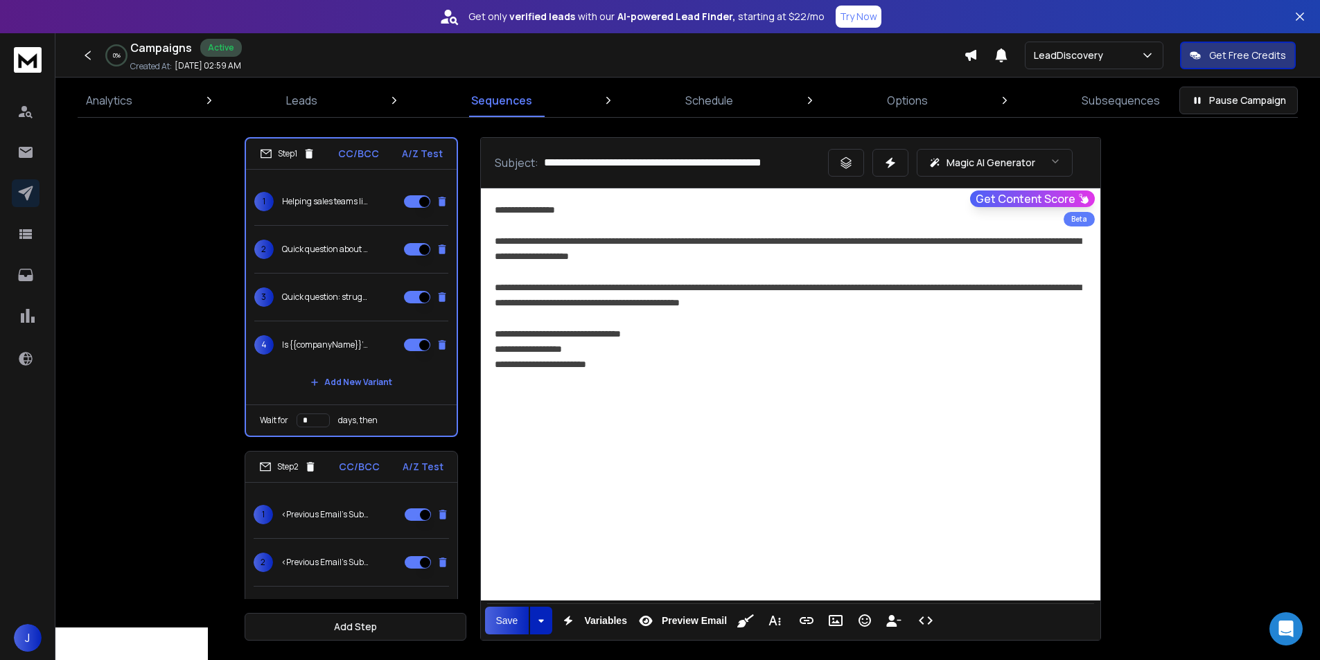
click at [294, 515] on p "<Previous Email's Subject>" at bounding box center [325, 514] width 89 height 11
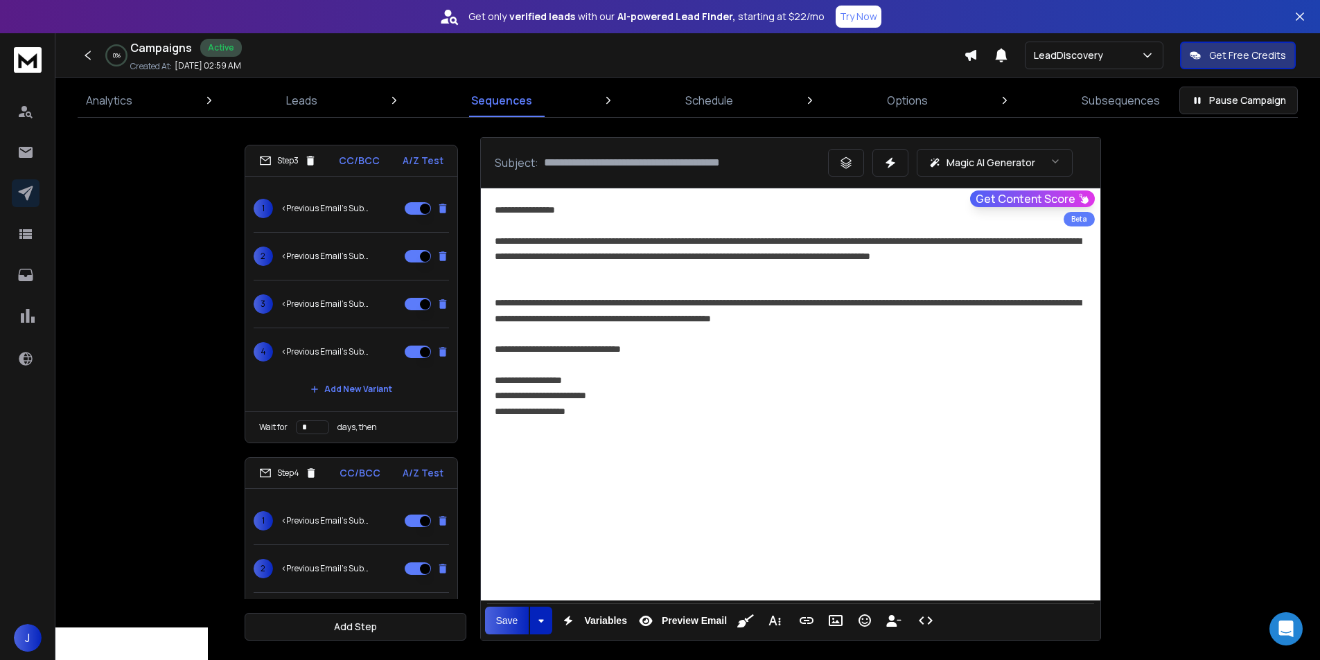
scroll to position [485, 0]
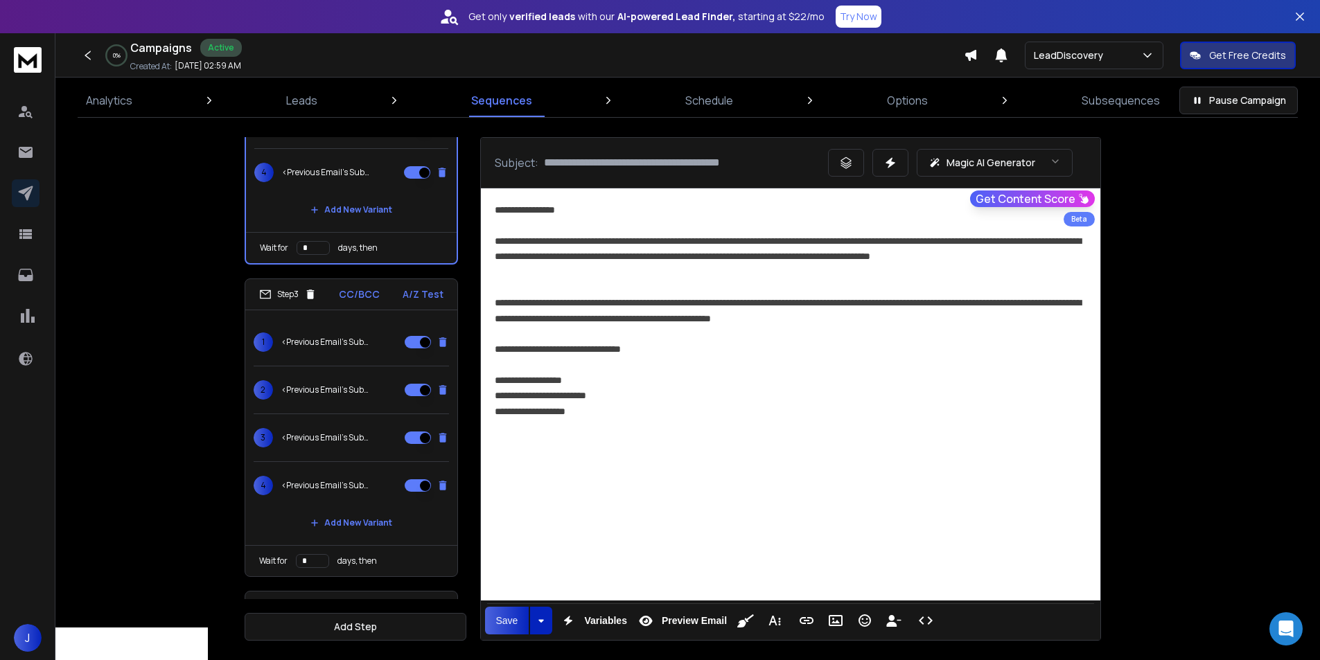
click at [321, 349] on div "1 <Previous Email's Subject>" at bounding box center [312, 342] width 116 height 19
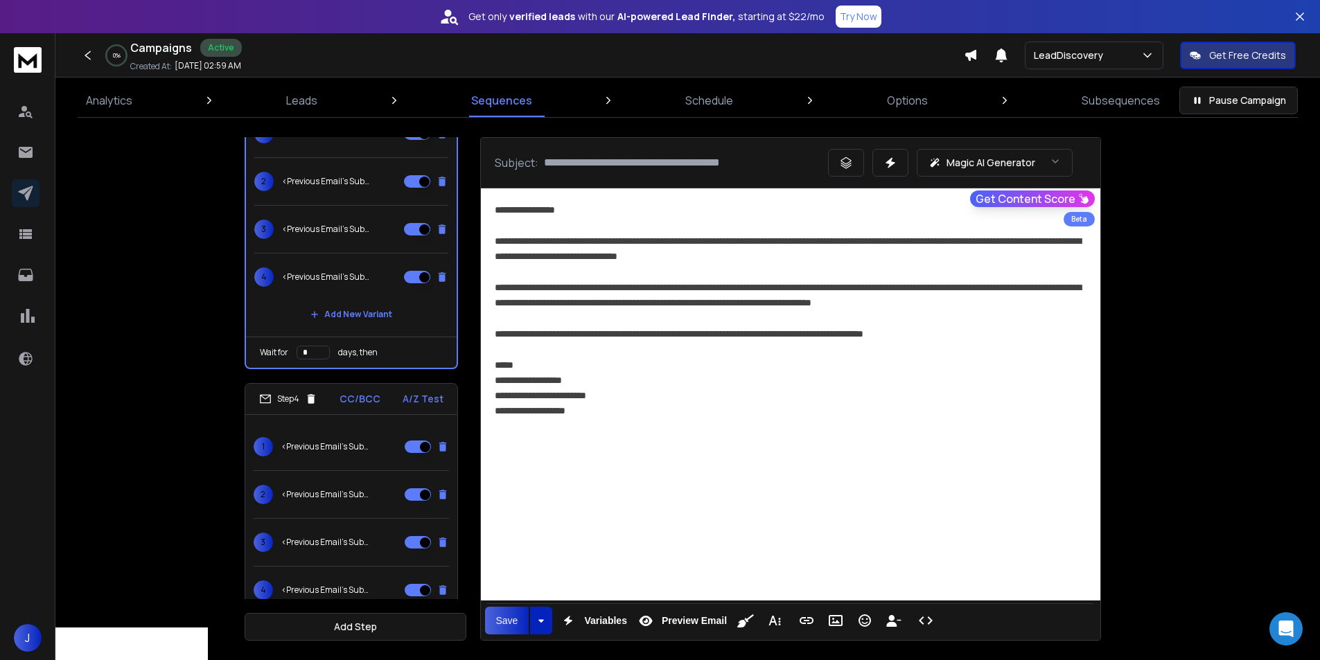
scroll to position [744, 0]
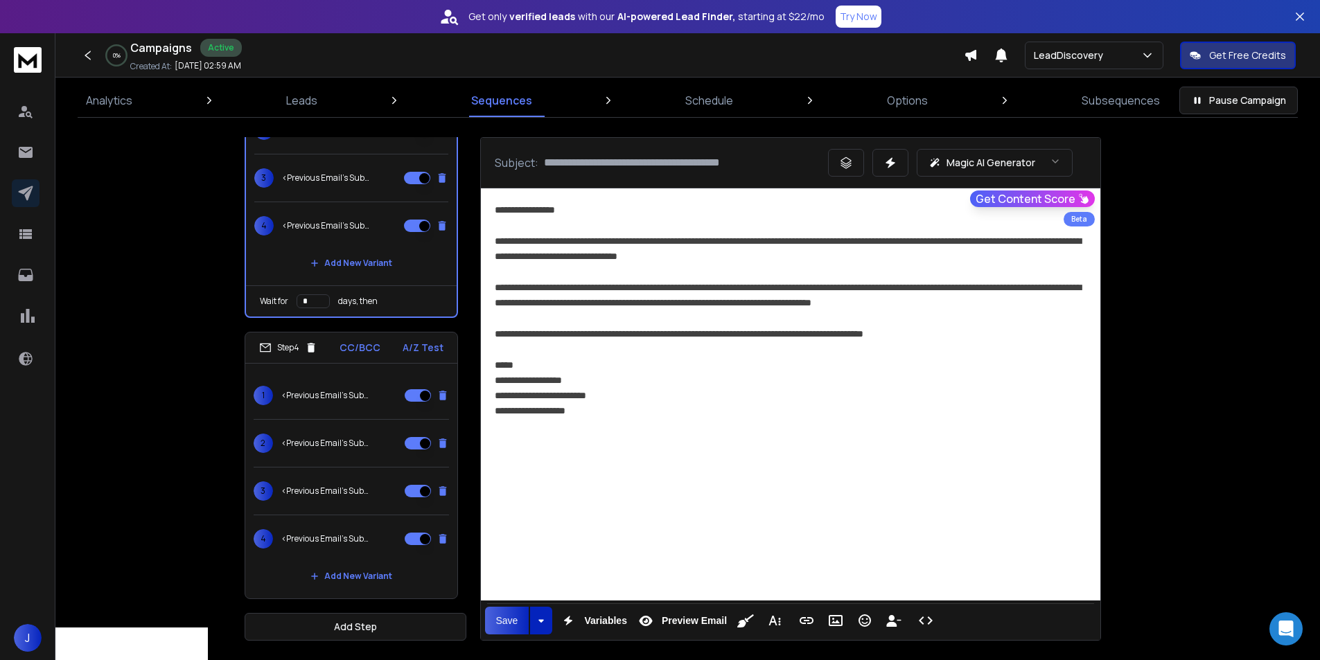
click at [313, 402] on div "1 <Previous Email's Subject>" at bounding box center [312, 395] width 116 height 19
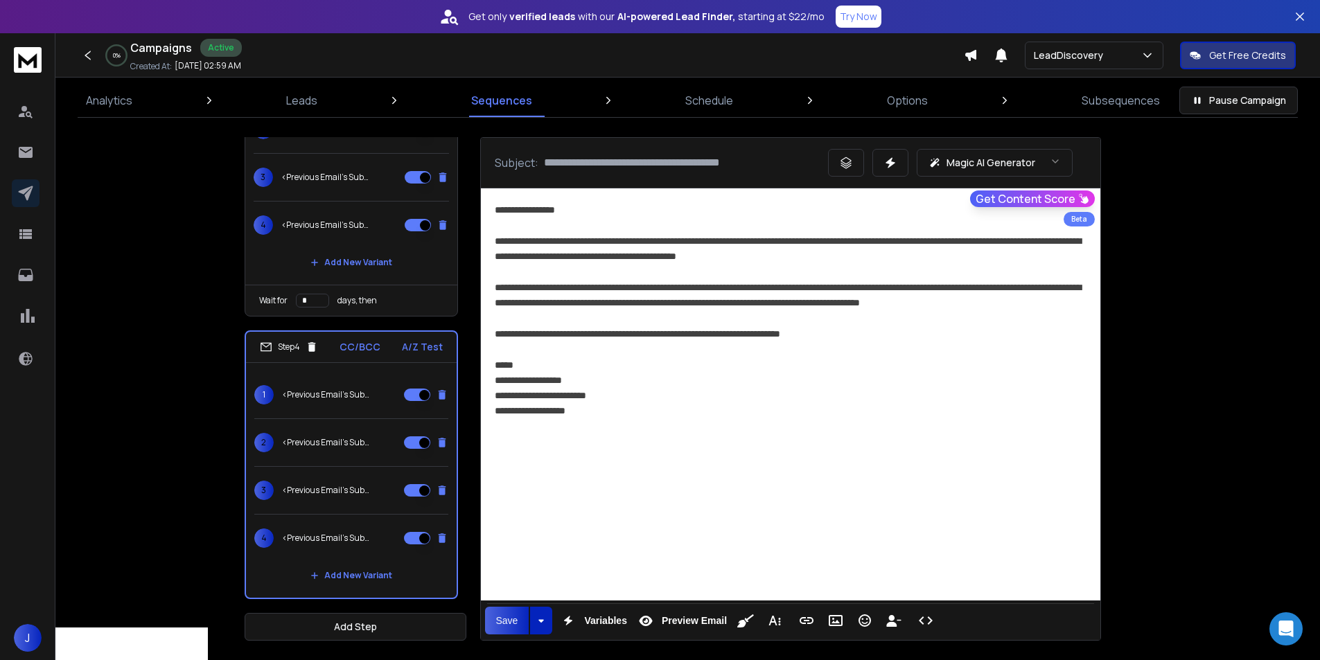
scroll to position [0, 0]
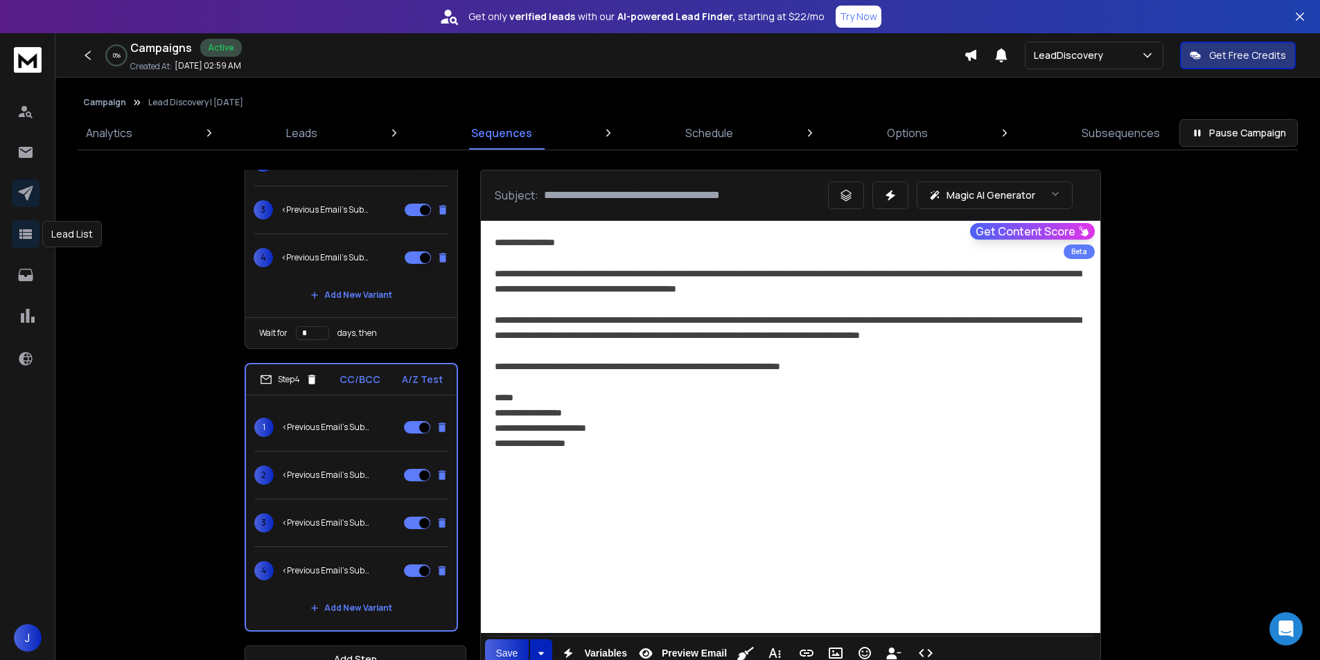
click at [27, 234] on icon at bounding box center [25, 234] width 12 height 10
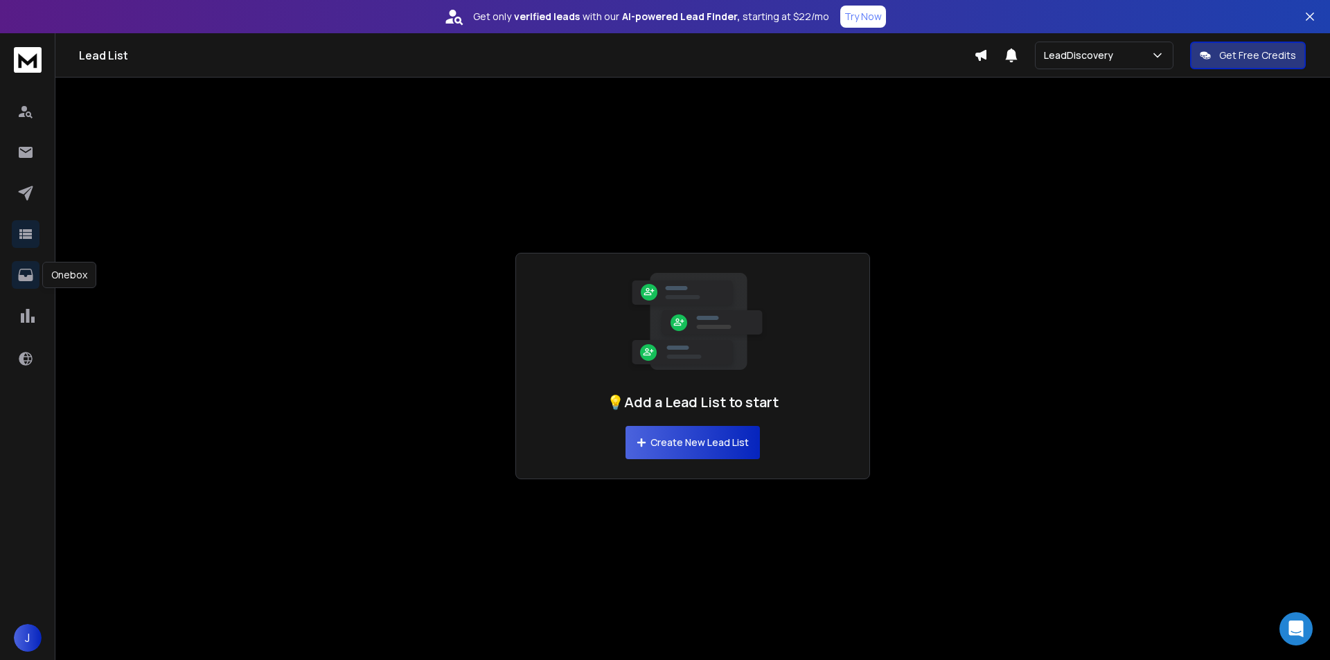
click at [28, 270] on icon at bounding box center [25, 275] width 17 height 17
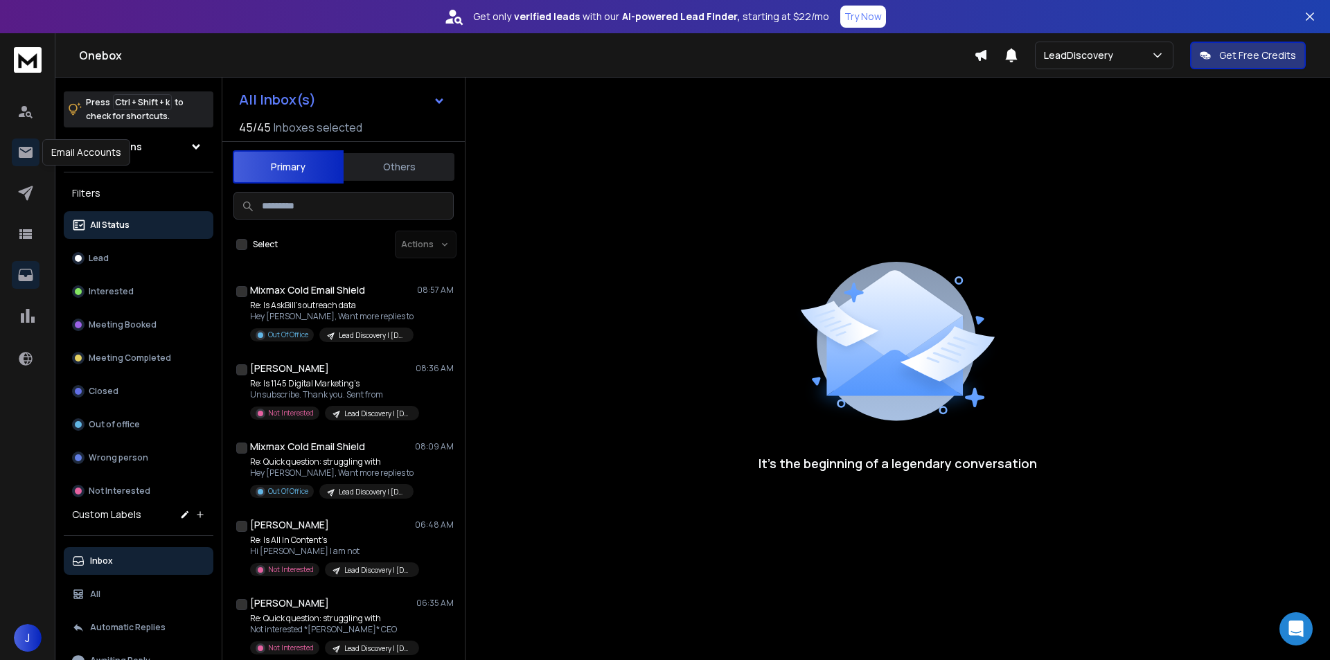
click at [28, 148] on icon at bounding box center [26, 152] width 14 height 11
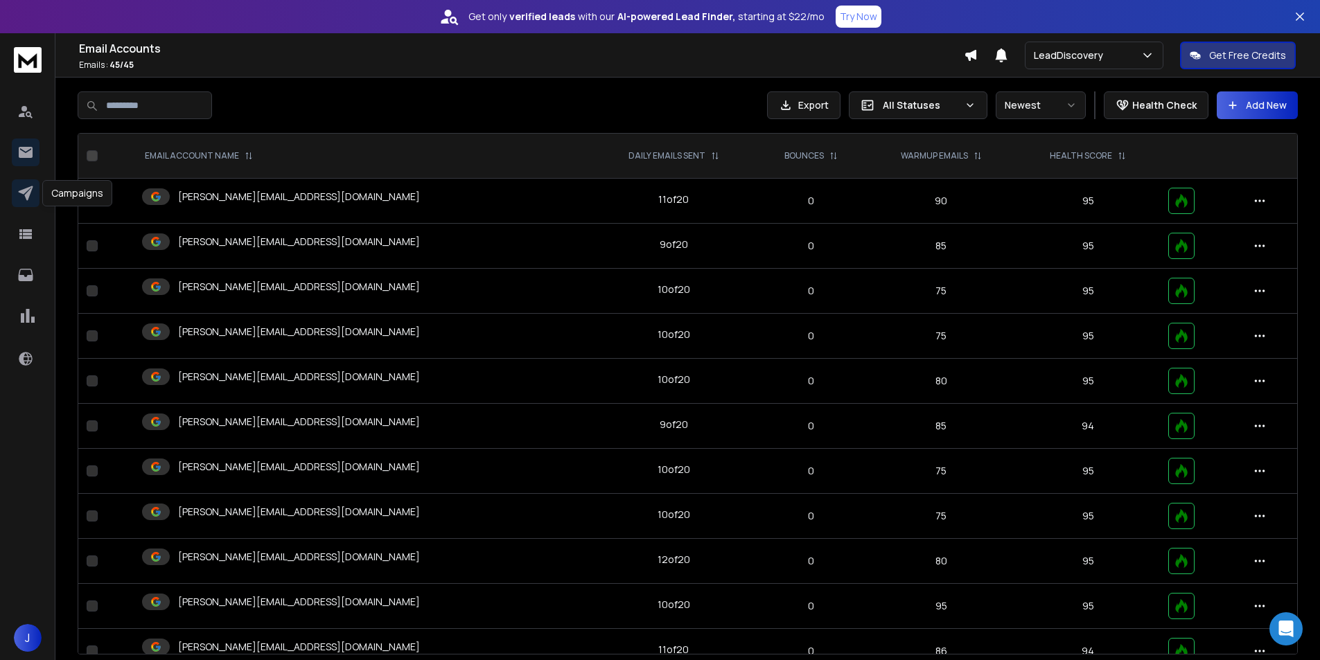
click at [31, 200] on icon at bounding box center [25, 193] width 17 height 17
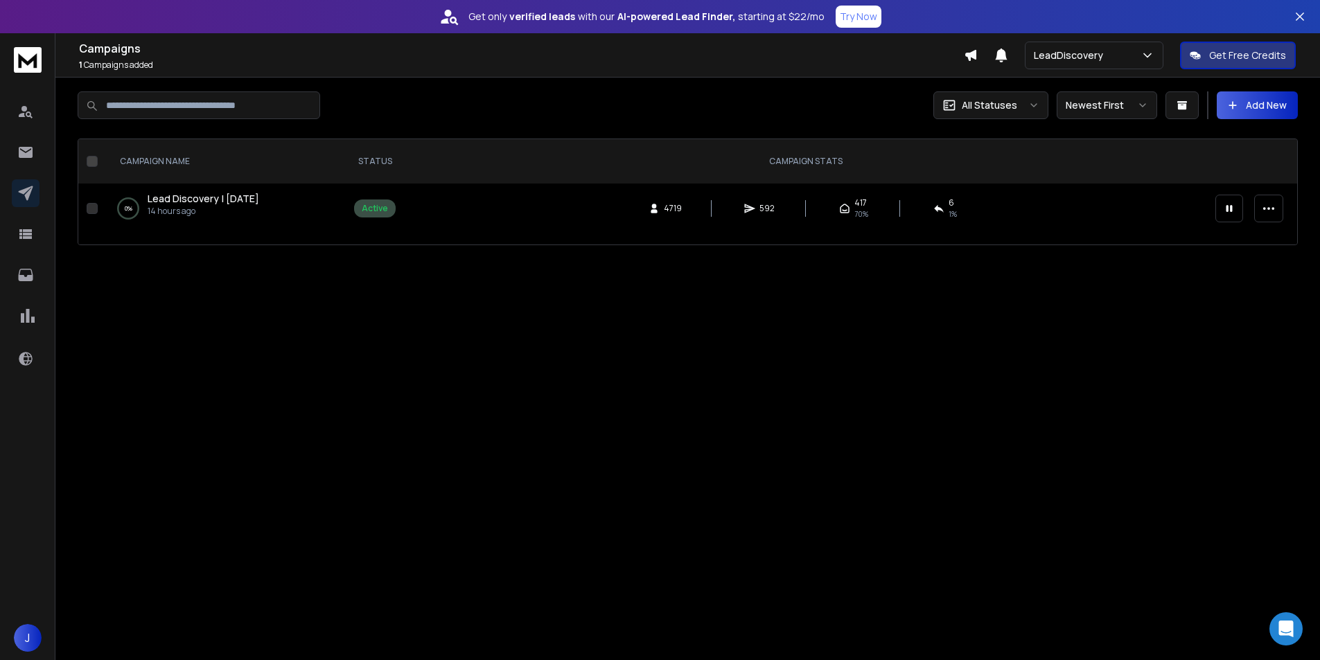
click at [212, 191] on td "0 % Lead Discovery | [DATE] 14 hours ago" at bounding box center [224, 209] width 242 height 50
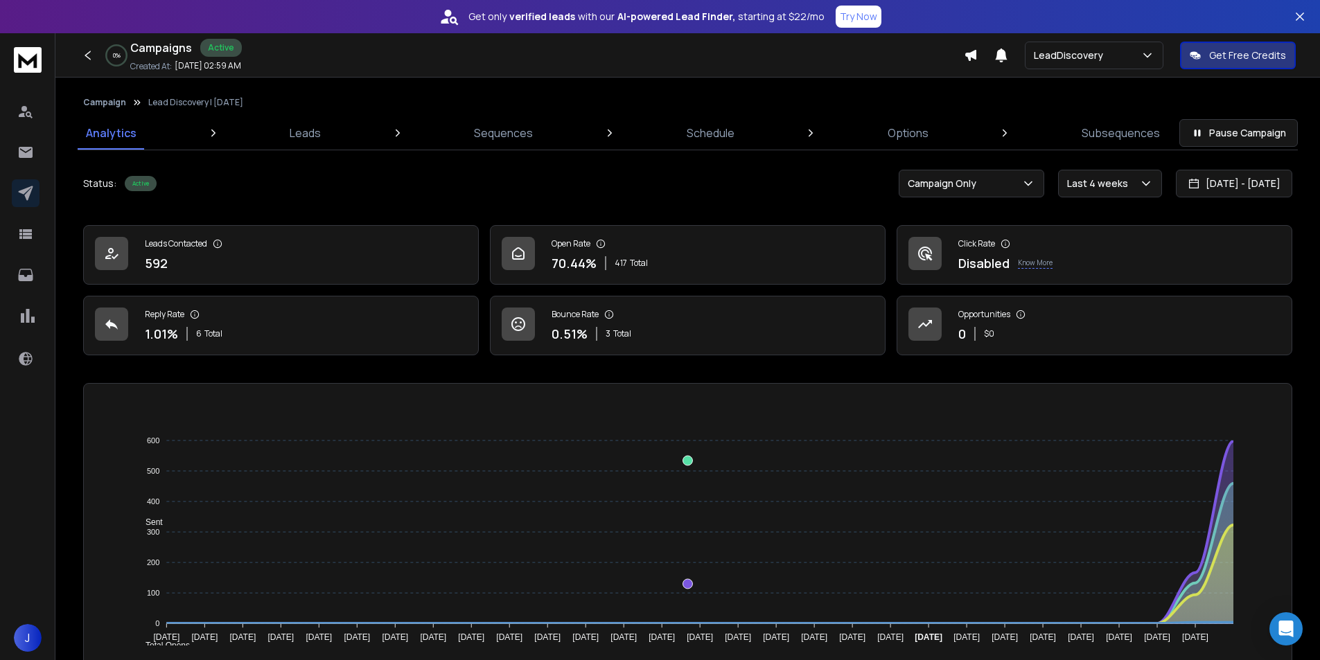
click at [455, 57] on div "0 % Campaigns Active Created At: [DATE] 02:59 AM LeadDiscovery Get Free Credits" at bounding box center [660, 55] width 1320 height 44
